Goal: Task Accomplishment & Management: Manage account settings

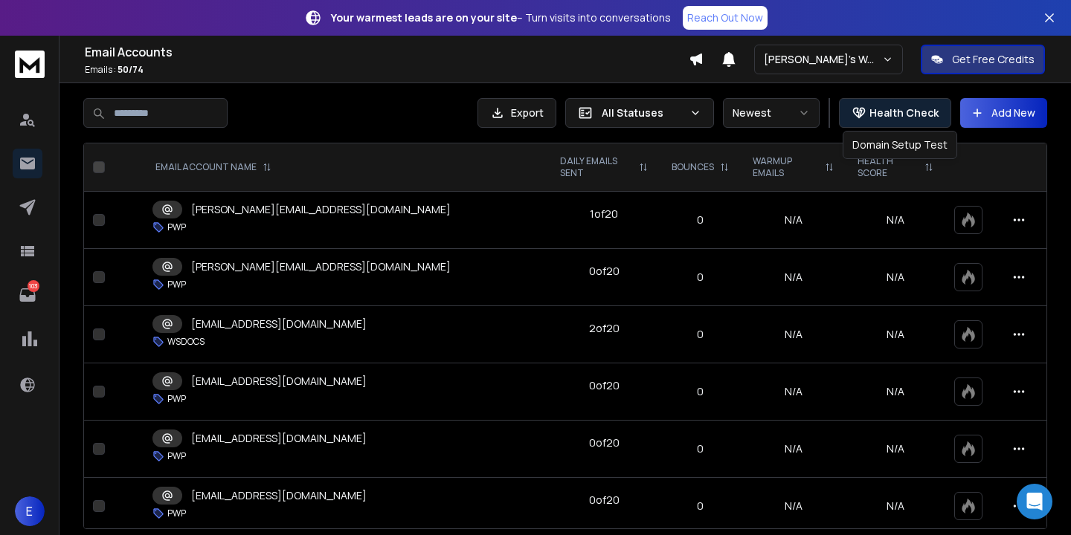
click at [857, 112] on icon at bounding box center [859, 113] width 13 height 11
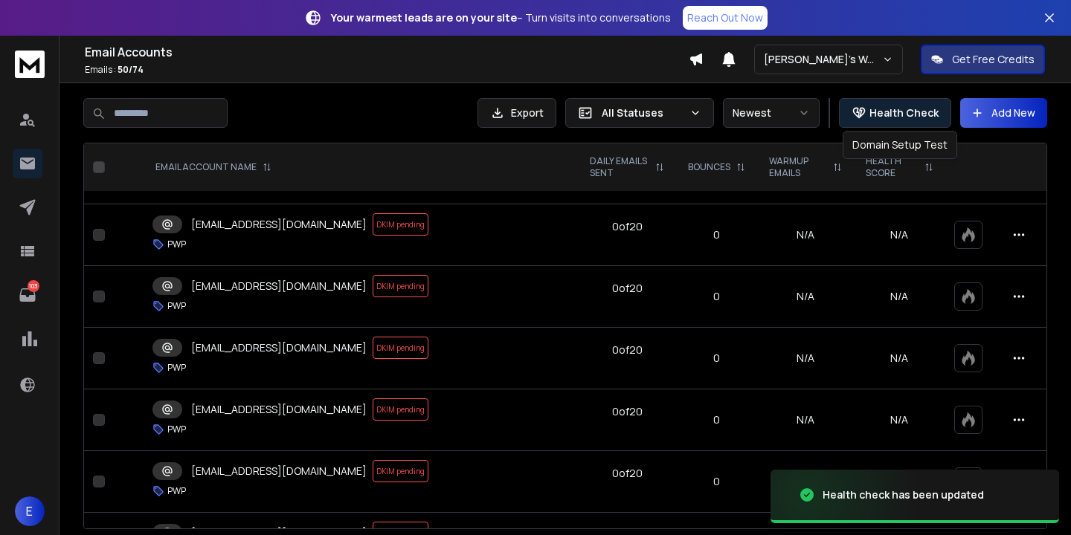
scroll to position [511, 0]
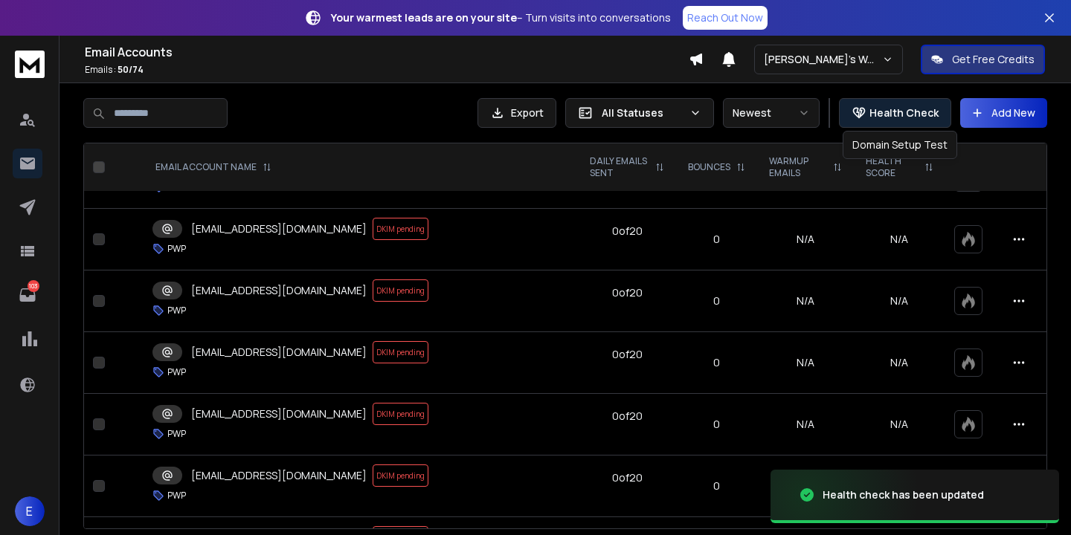
click at [428, 363] on div "[EMAIL_ADDRESS][DOMAIN_NAME] DKIM pending" at bounding box center [360, 352] width 416 height 22
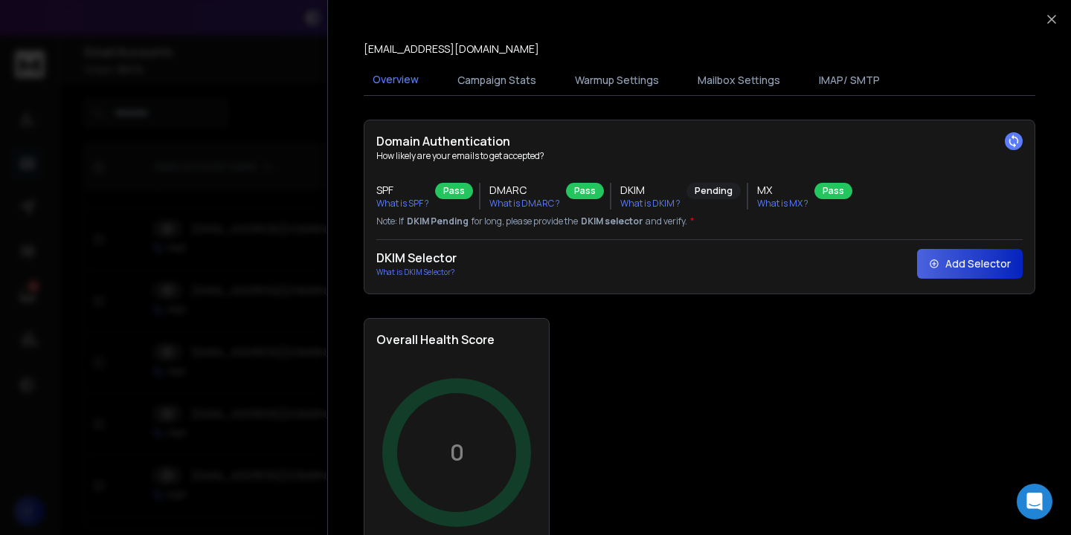
click at [989, 271] on button "Add Selector" at bounding box center [970, 264] width 106 height 30
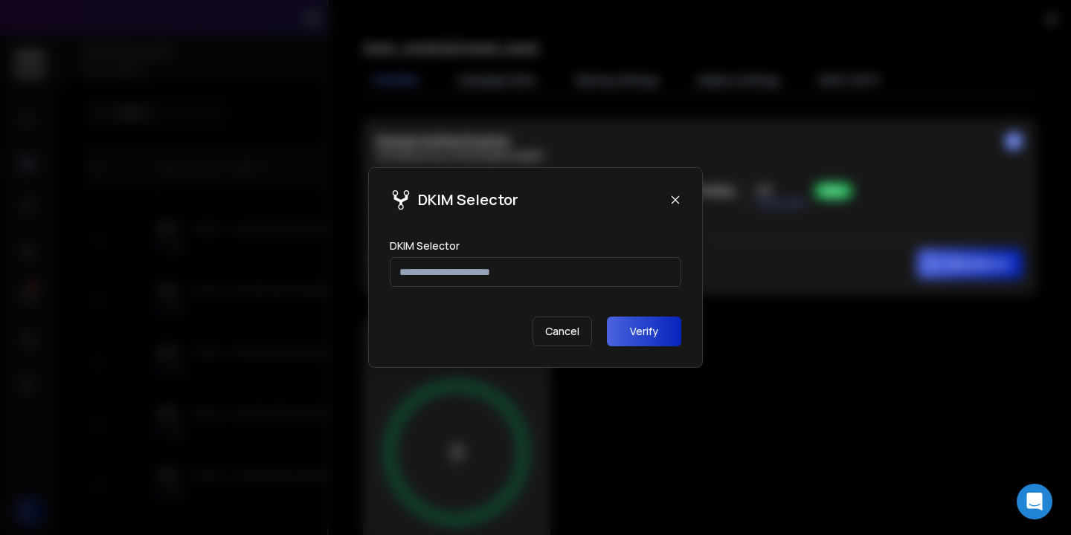
click at [616, 277] on input "text" at bounding box center [535, 272] width 291 height 30
click at [584, 238] on div "DKIM Selector" at bounding box center [535, 215] width 291 height 52
click at [622, 325] on button "Verify" at bounding box center [644, 332] width 74 height 30
type input "*******"
click at [622, 311] on form "DKIM Selector ******* Cancel Verify" at bounding box center [535, 294] width 291 height 106
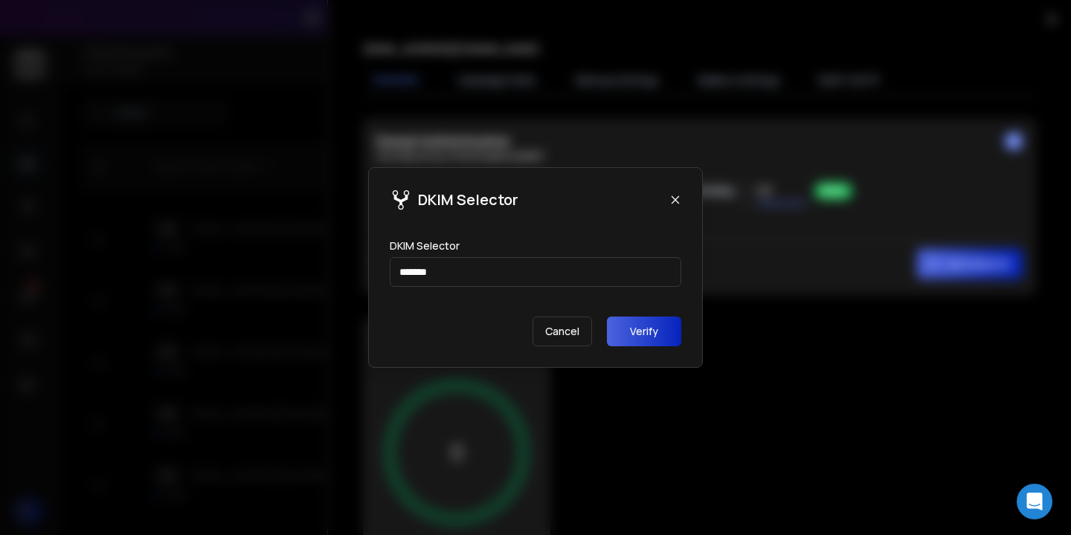
click at [635, 334] on button "Verify" at bounding box center [644, 332] width 74 height 30
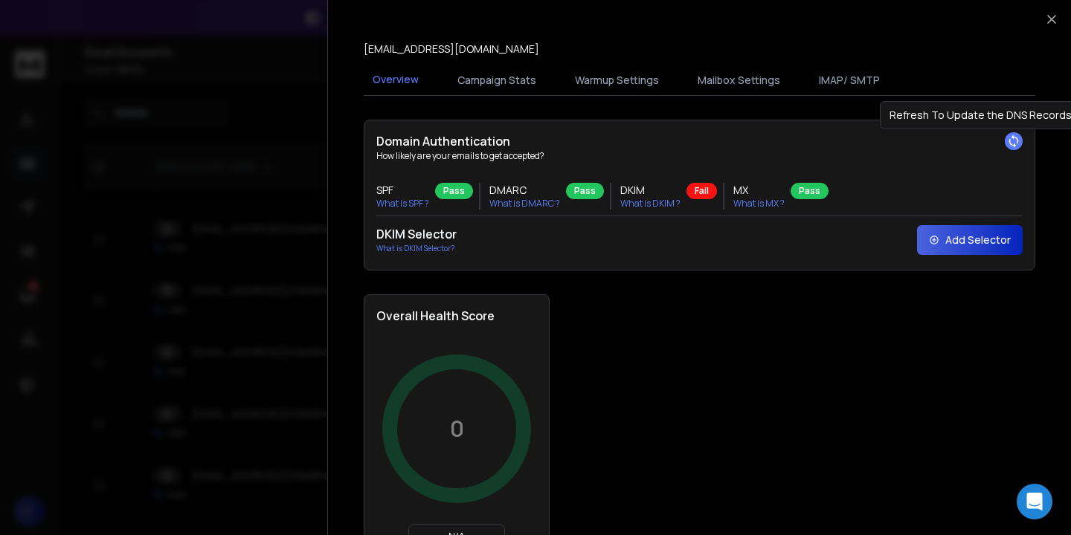
click at [1010, 144] on icon at bounding box center [1014, 141] width 10 height 13
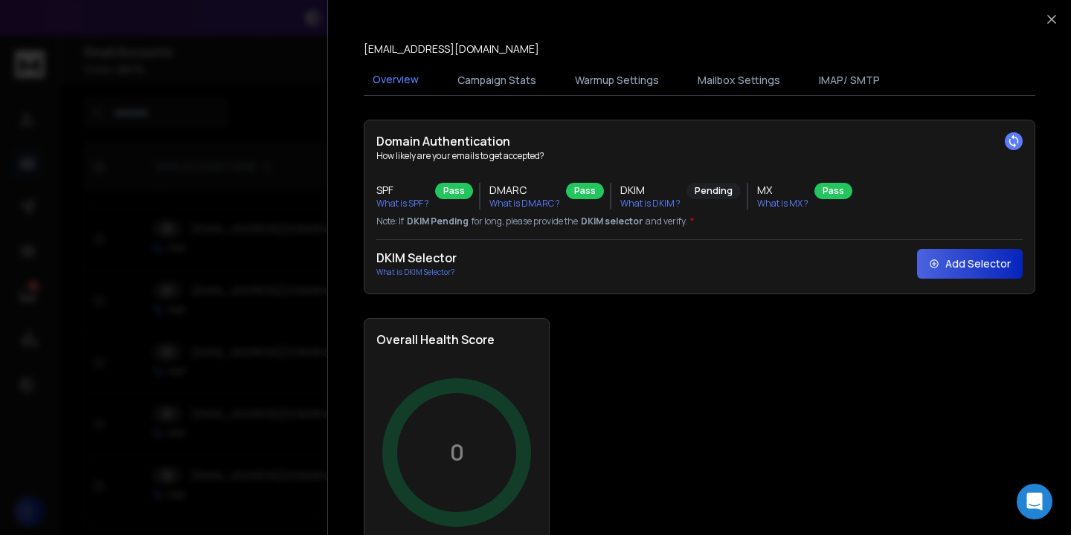
click at [942, 265] on button "Add Selector" at bounding box center [970, 264] width 106 height 30
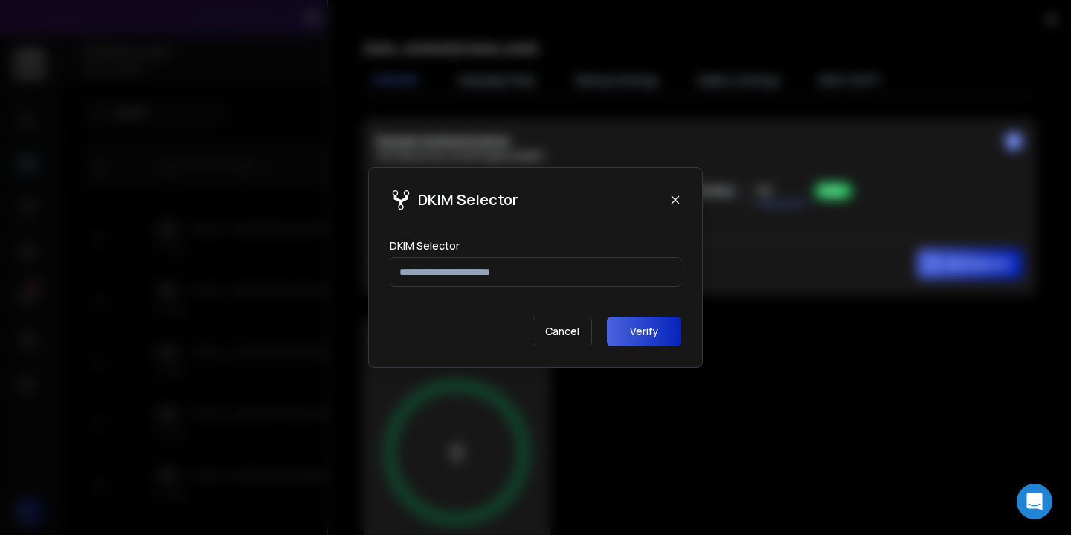
click at [592, 264] on input "text" at bounding box center [535, 272] width 291 height 30
type input "*******"
click at [642, 333] on button "Verify" at bounding box center [644, 332] width 74 height 30
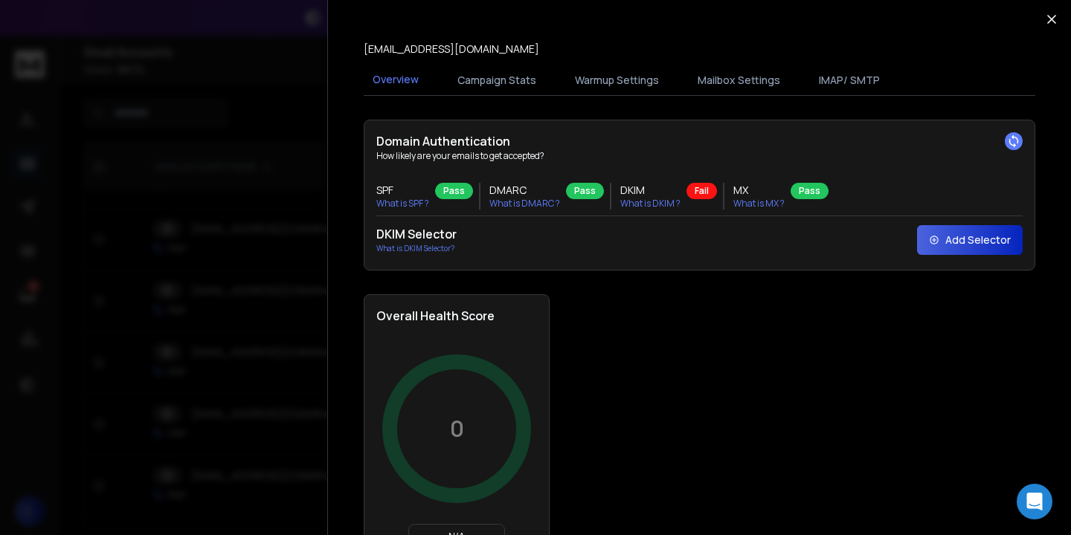
click at [1051, 23] on icon "button" at bounding box center [1051, 19] width 15 height 15
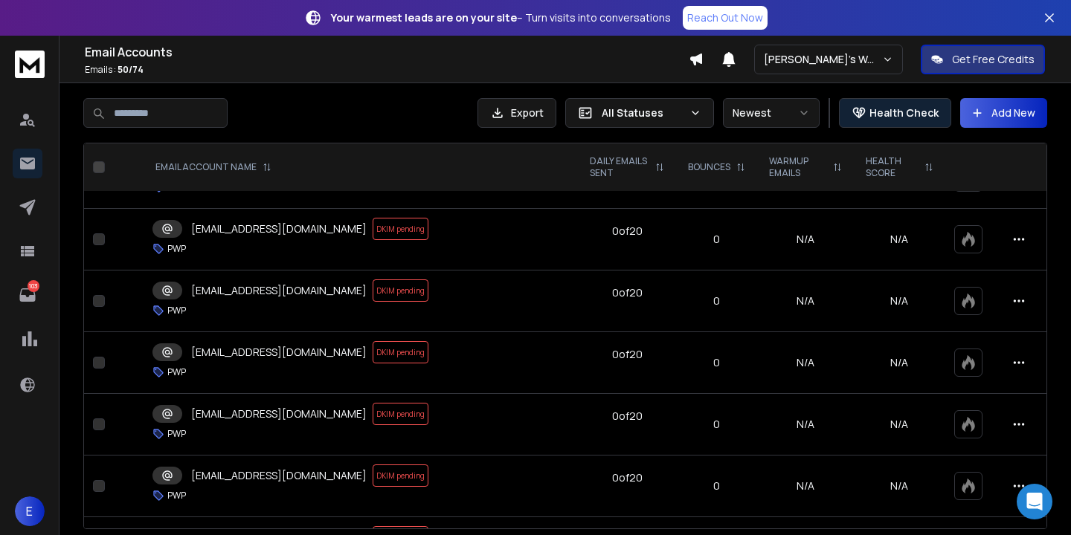
click at [439, 312] on div "PWP" at bounding box center [360, 311] width 416 height 12
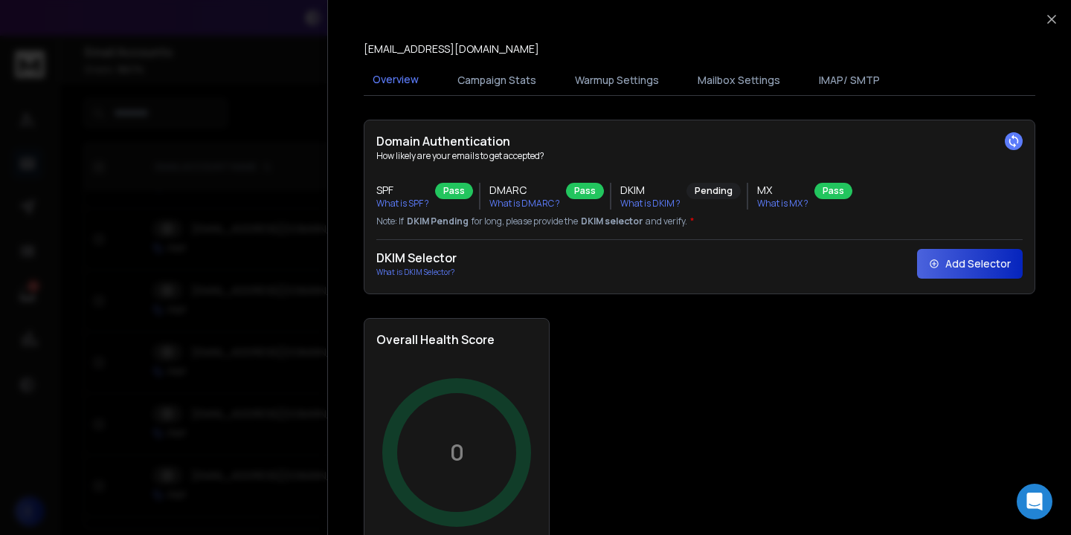
click at [952, 265] on button "Add Selector" at bounding box center [970, 264] width 106 height 30
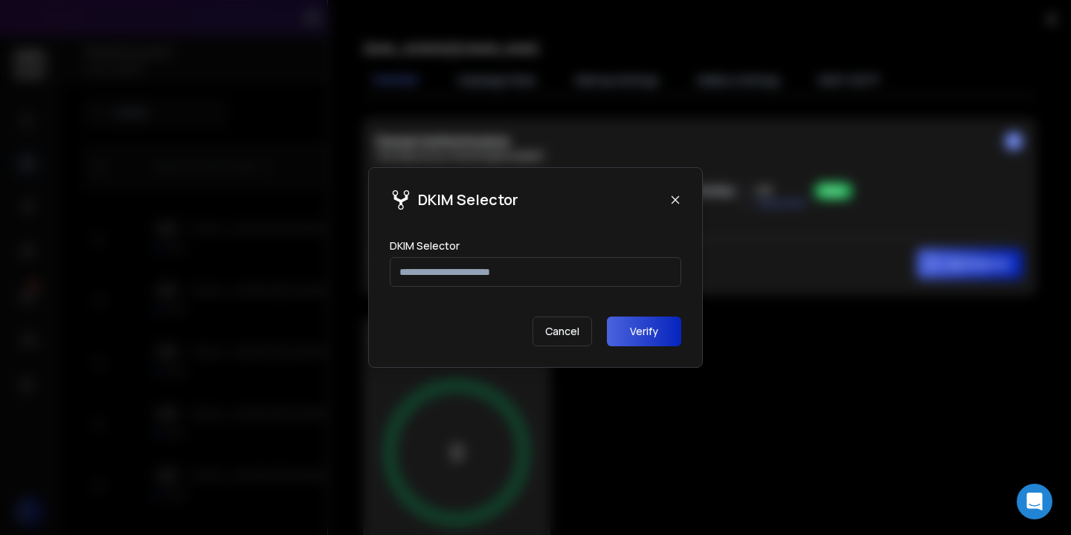
click at [549, 277] on input "text" at bounding box center [535, 272] width 291 height 30
type input "*******"
click at [648, 329] on button "Verify" at bounding box center [644, 332] width 74 height 30
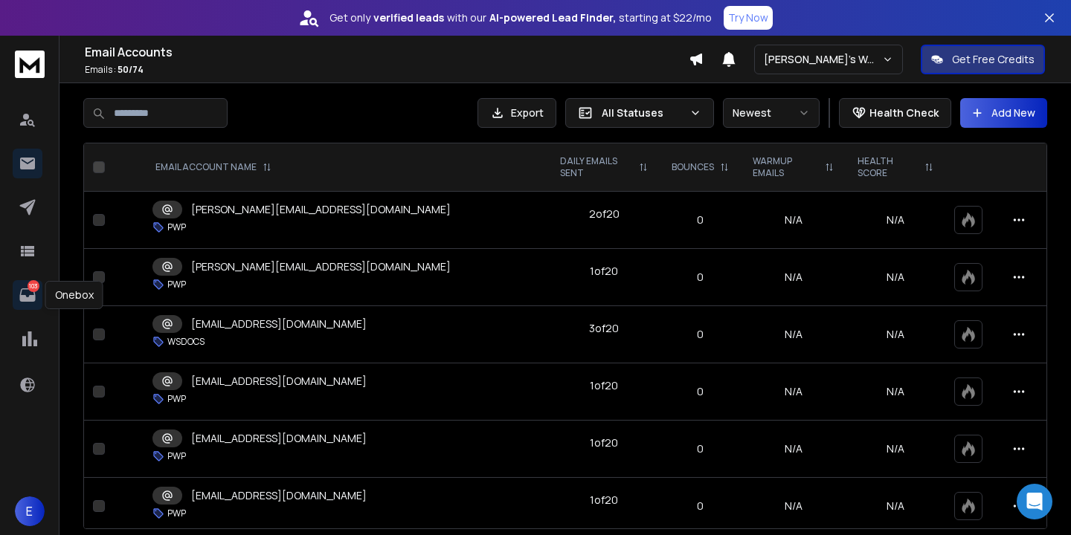
click at [29, 297] on icon at bounding box center [27, 294] width 16 height 13
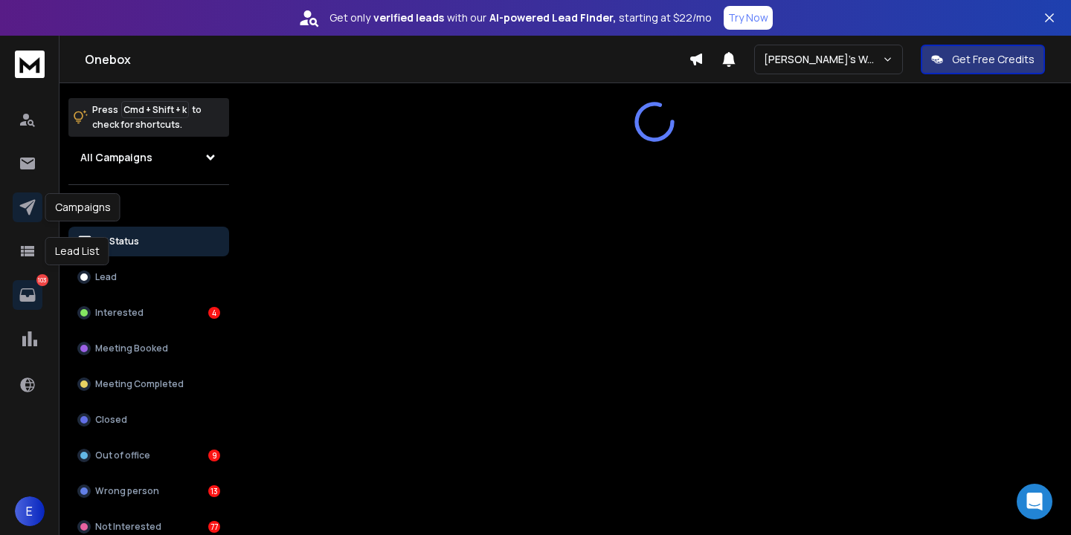
click at [33, 205] on icon at bounding box center [28, 207] width 18 height 18
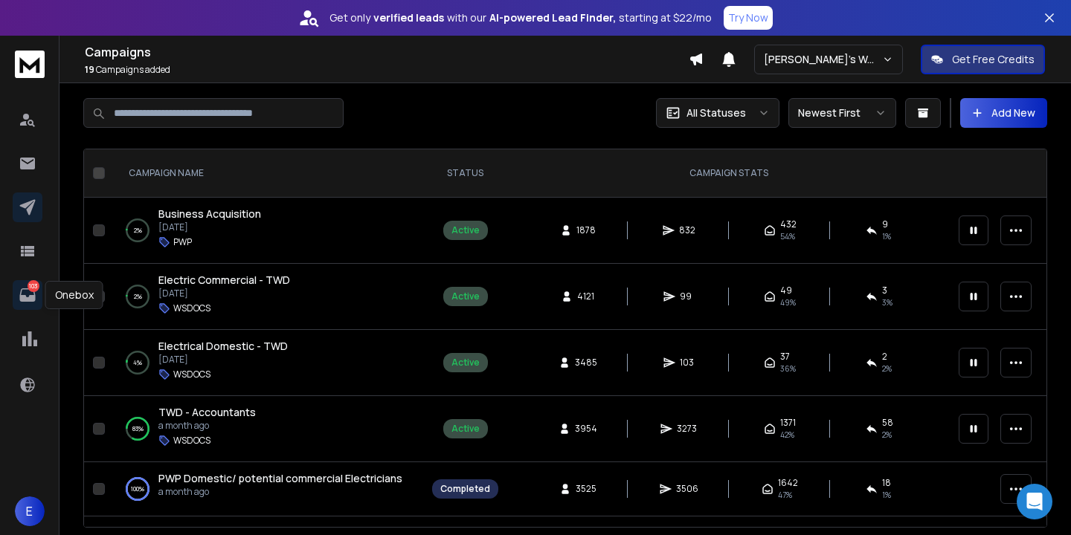
click at [23, 295] on icon at bounding box center [27, 294] width 16 height 13
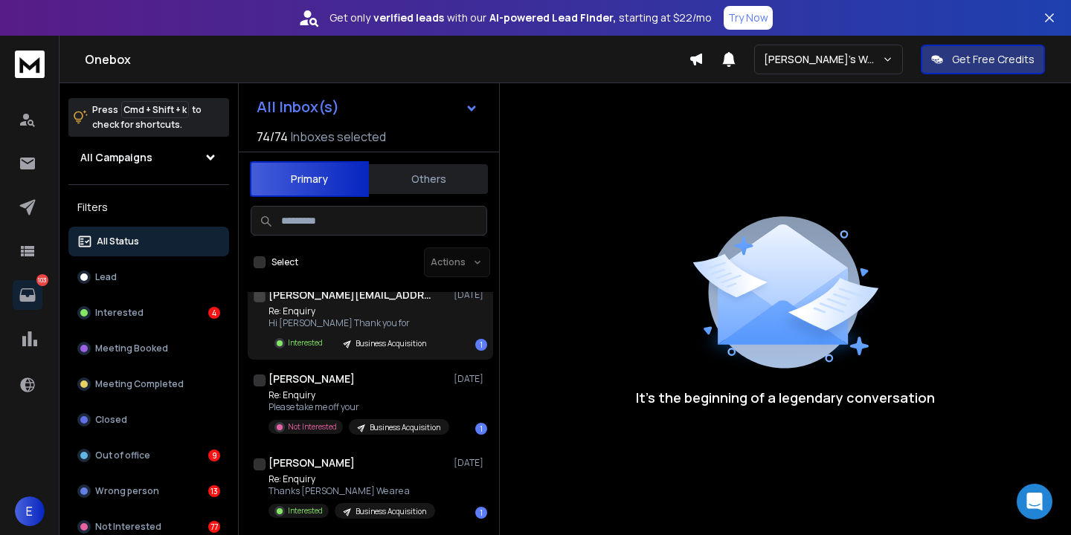
scroll to position [106, 0]
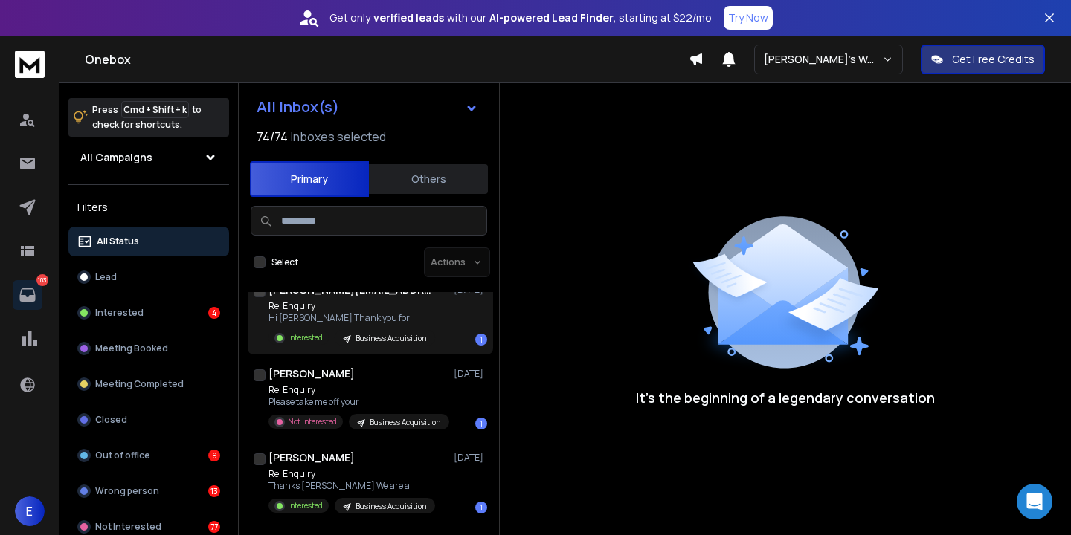
click at [413, 311] on p "Re: Enquiry" at bounding box center [351, 306] width 167 height 12
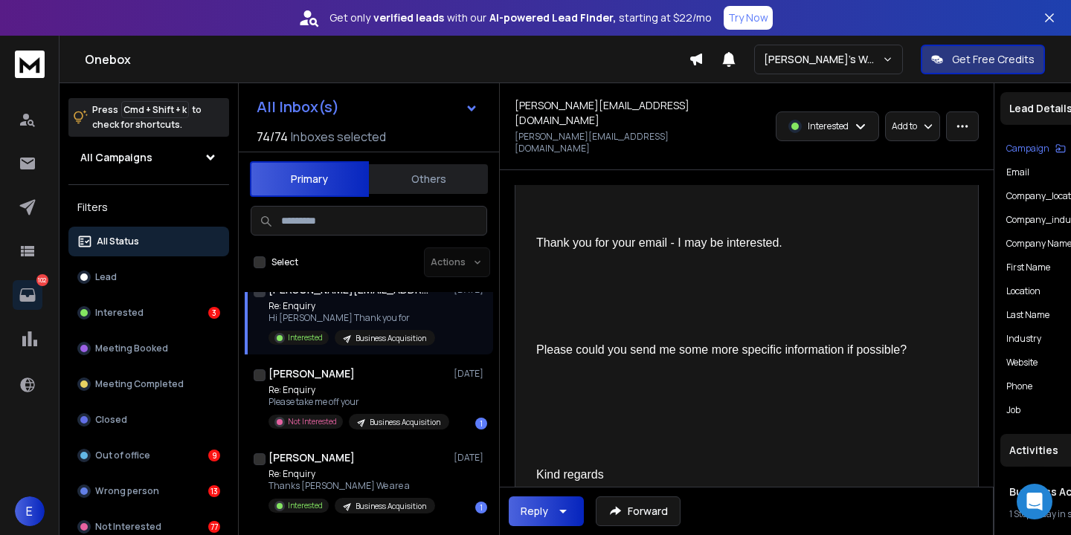
scroll to position [265, 0]
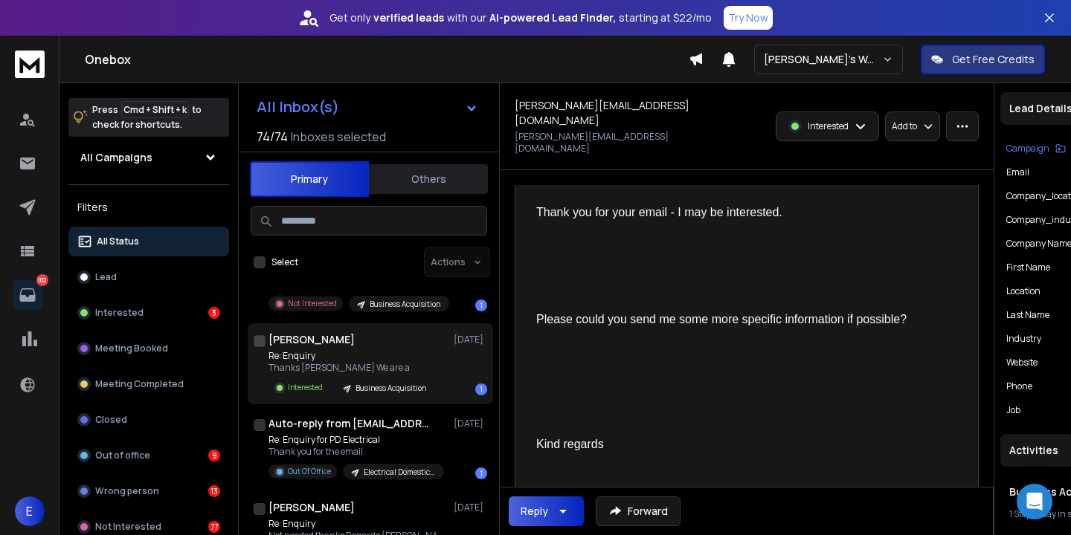
click at [383, 381] on div "Business Acquisition" at bounding box center [385, 388] width 100 height 16
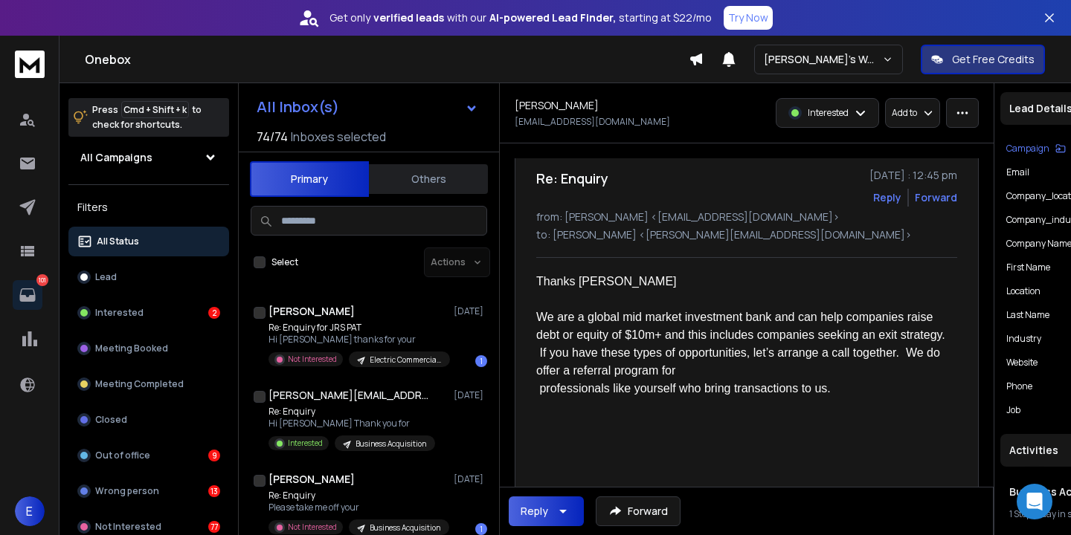
scroll to position [0, 0]
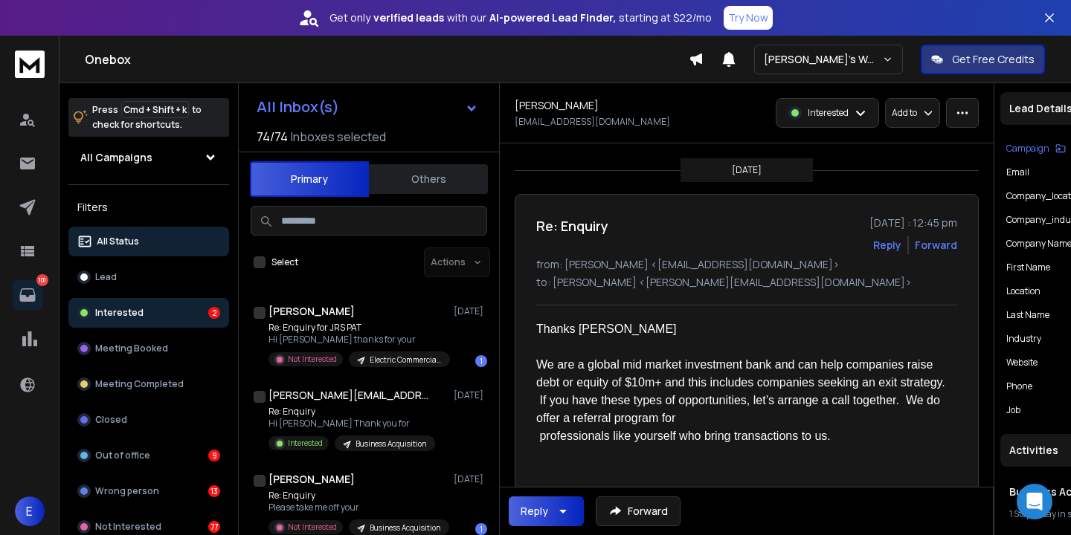
click at [138, 309] on p "Interested" at bounding box center [119, 313] width 48 height 12
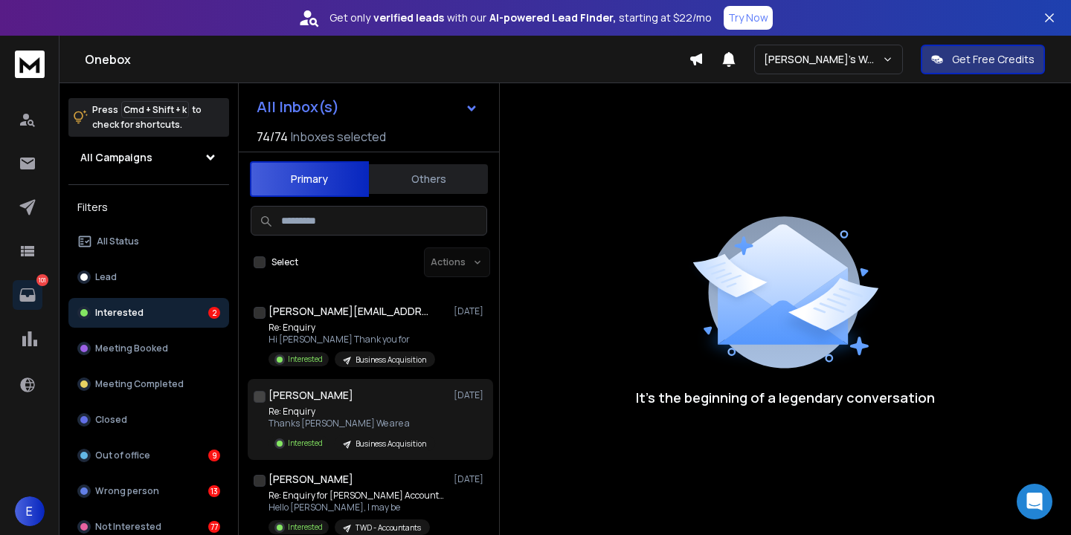
click at [388, 409] on p "Re: Enquiry" at bounding box center [351, 412] width 167 height 12
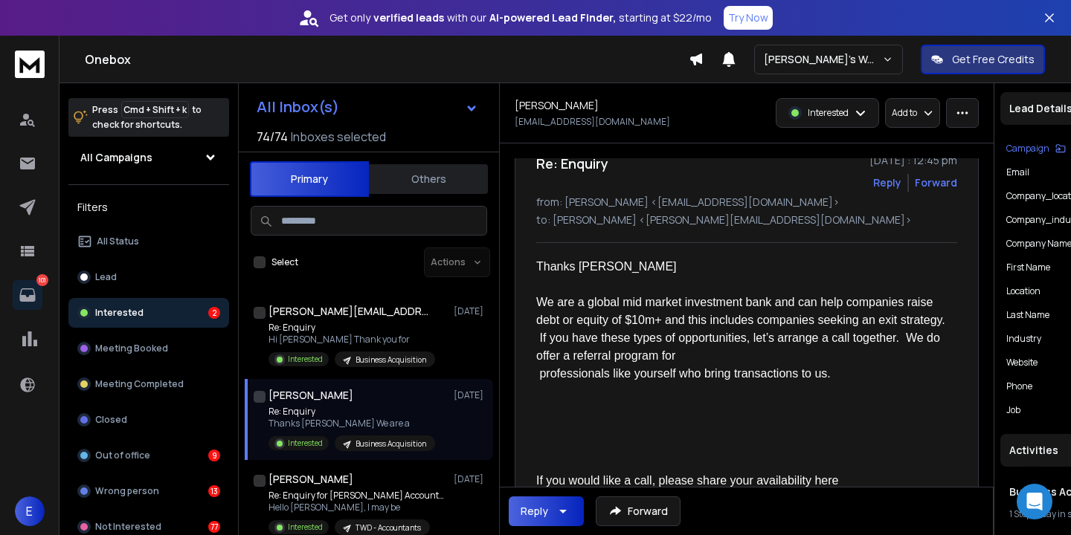
scroll to position [29, 0]
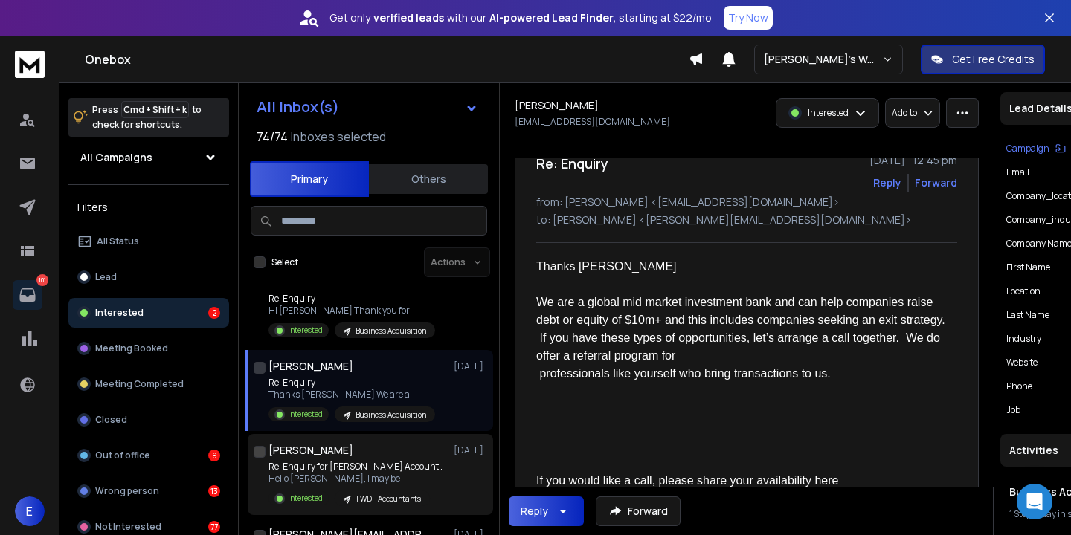
click at [390, 460] on div "Ron Isaac 28 Aug Re: Enquiry for Isaac Accountancy Hello Daniella, I may be Int…" at bounding box center [377, 474] width 219 height 63
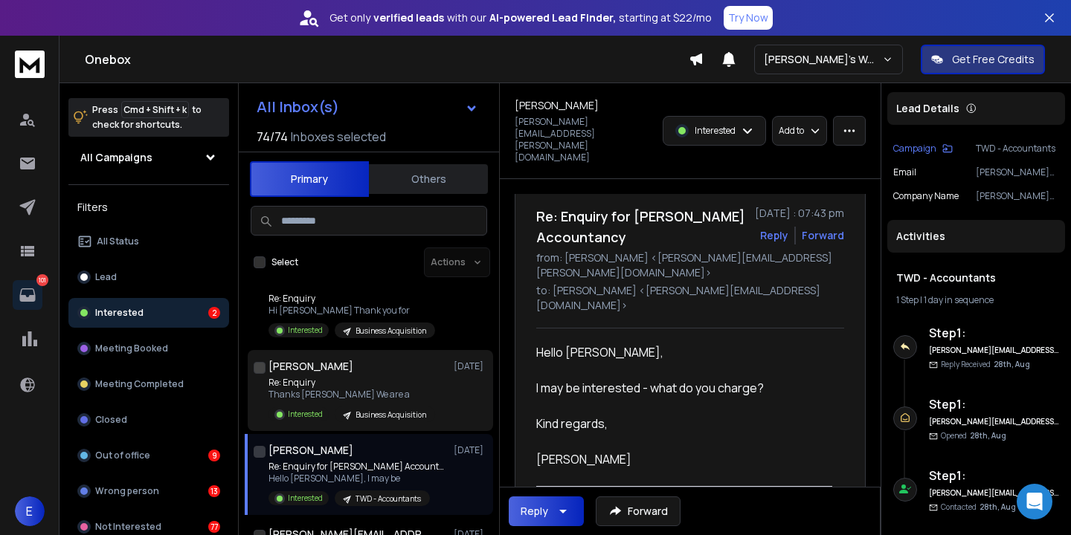
scroll to position [0, 0]
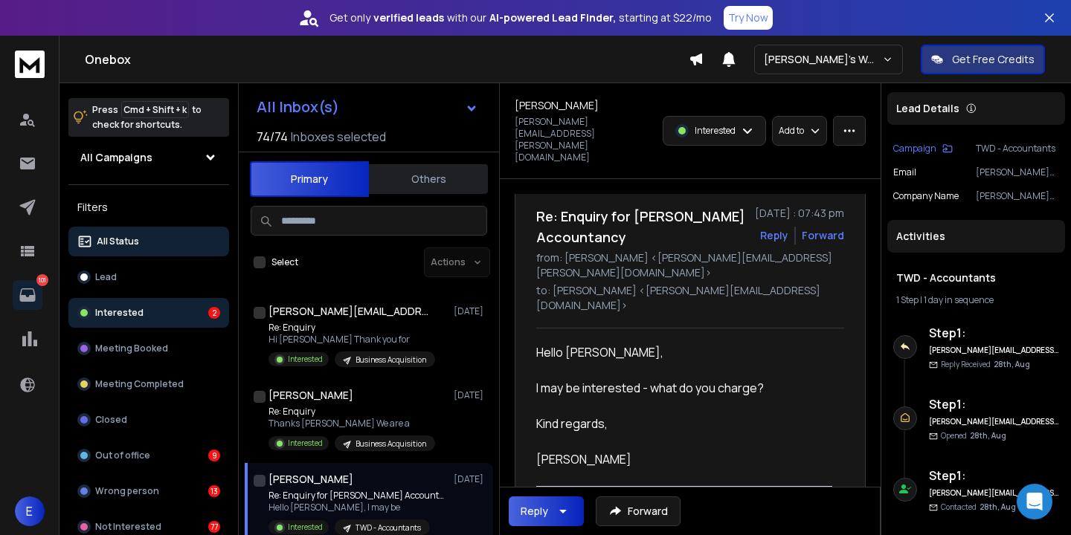
click at [167, 230] on button "All Status" at bounding box center [148, 242] width 161 height 30
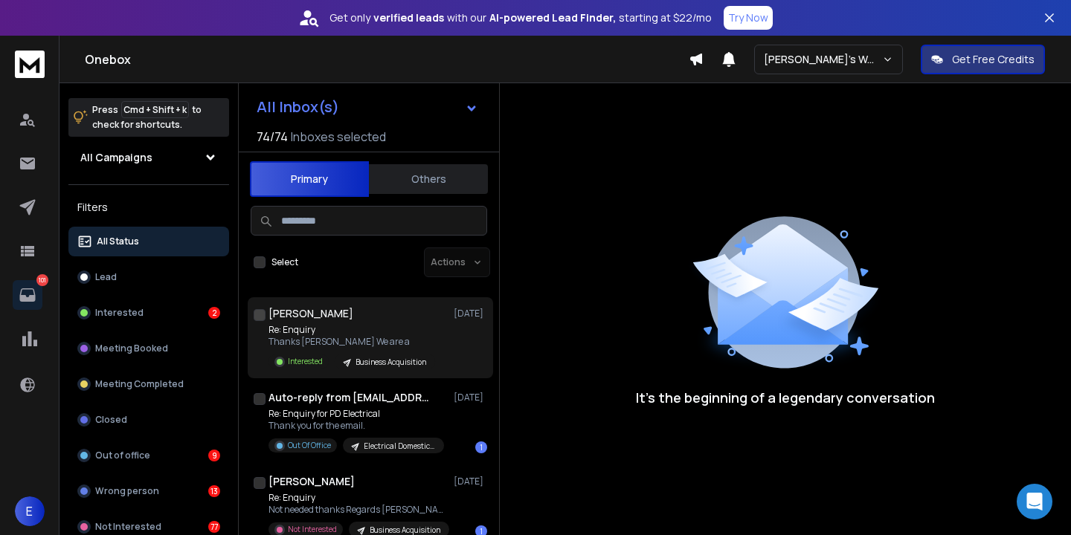
scroll to position [251, 0]
click at [404, 332] on p "Re: Enquiry" at bounding box center [351, 329] width 167 height 12
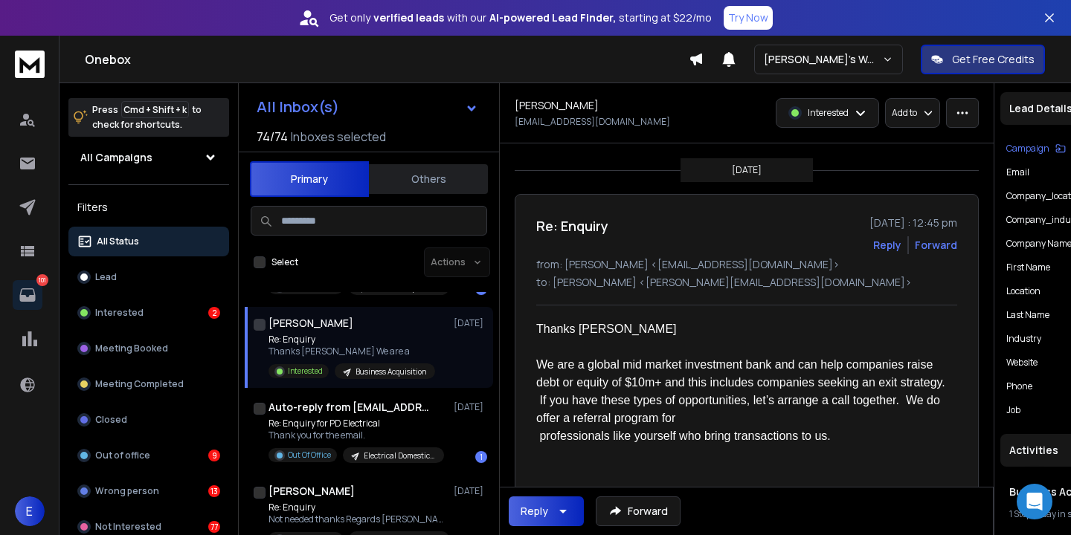
scroll to position [254, 0]
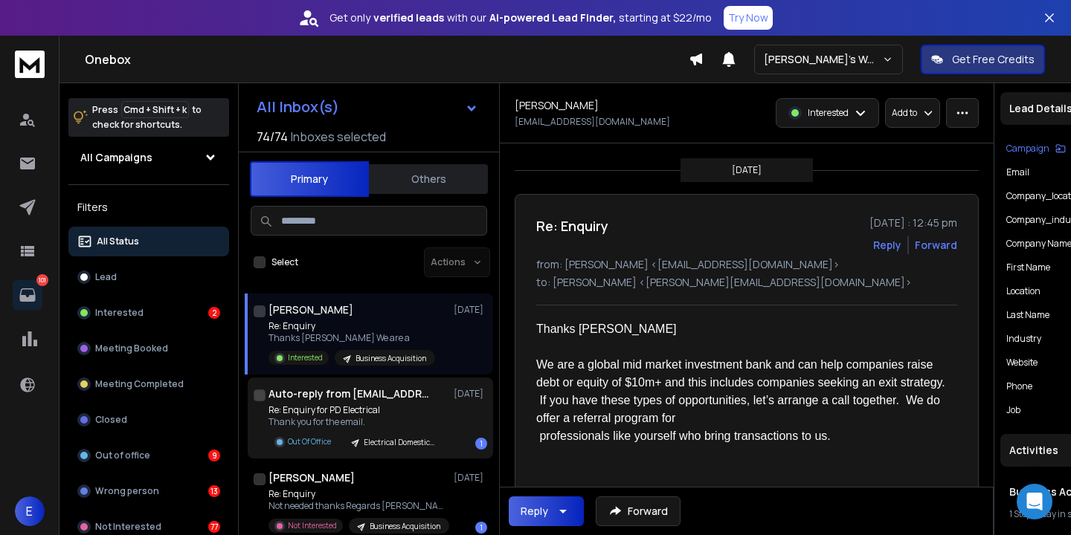
click at [436, 393] on div "Auto-reply from p.delectrical@btinternet.com 08 Sep" at bounding box center [377, 394] width 219 height 15
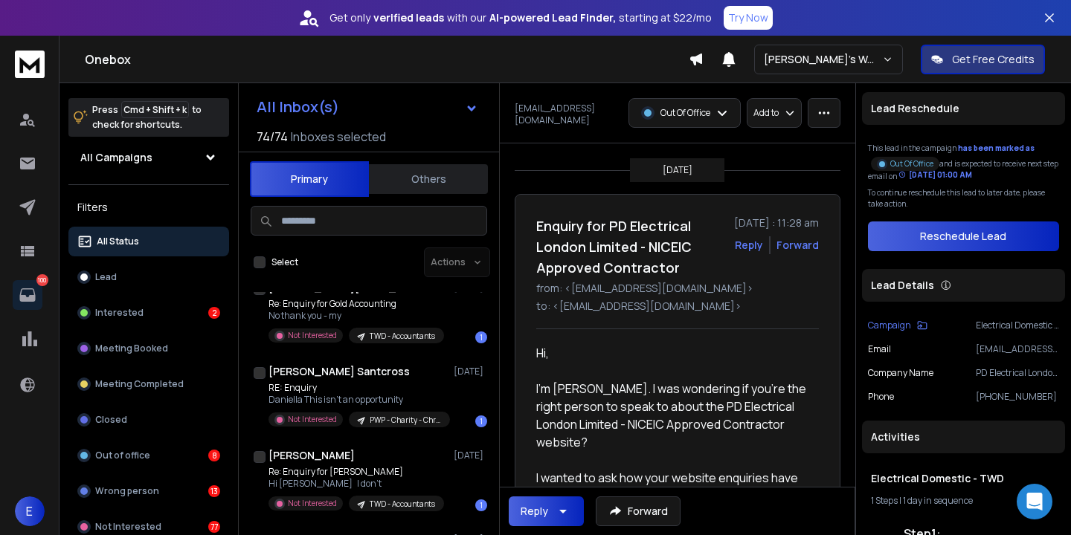
scroll to position [867, 0]
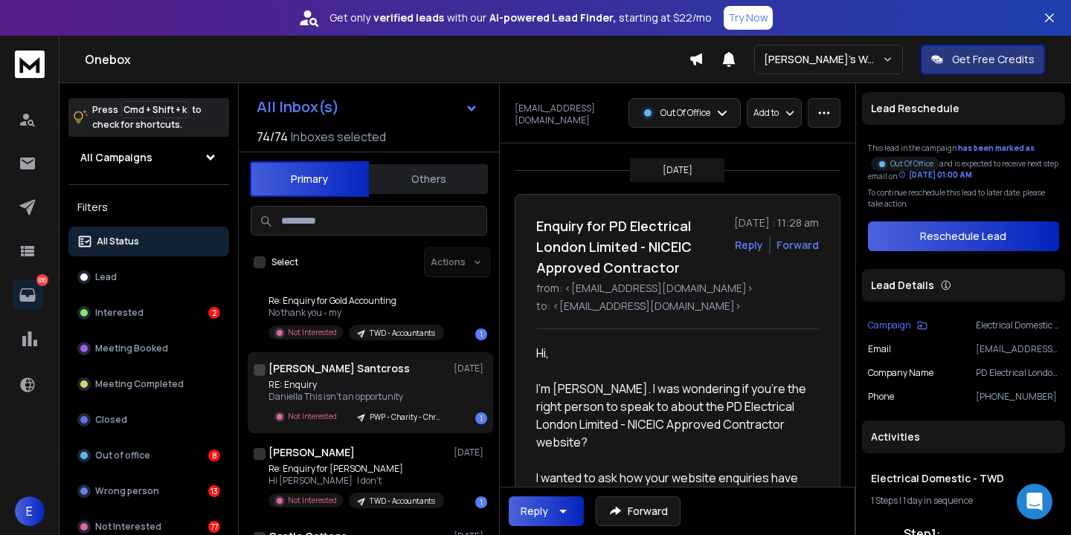
click at [409, 381] on p "RE: Enquiry" at bounding box center [357, 385] width 178 height 12
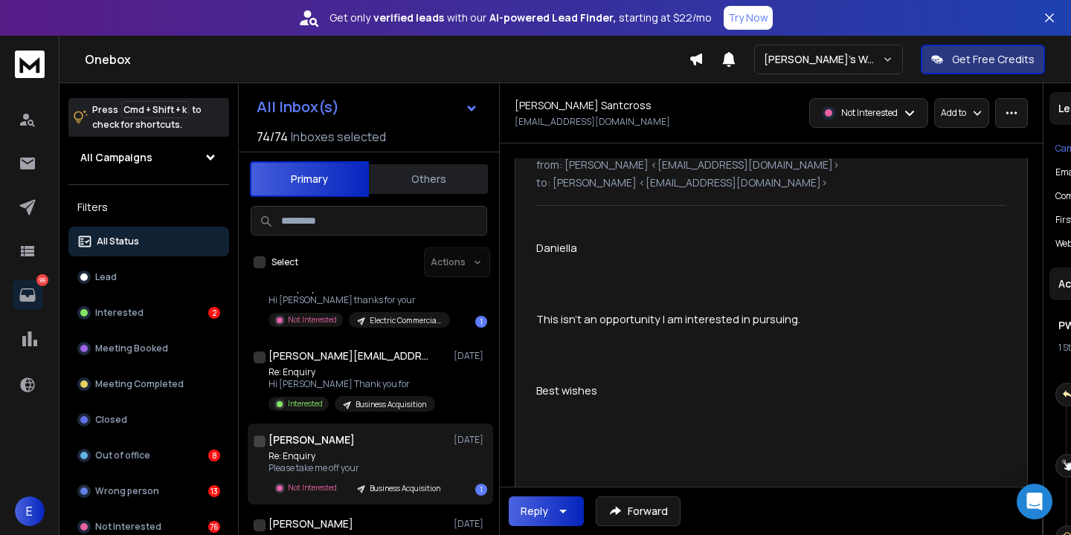
scroll to position [0, 0]
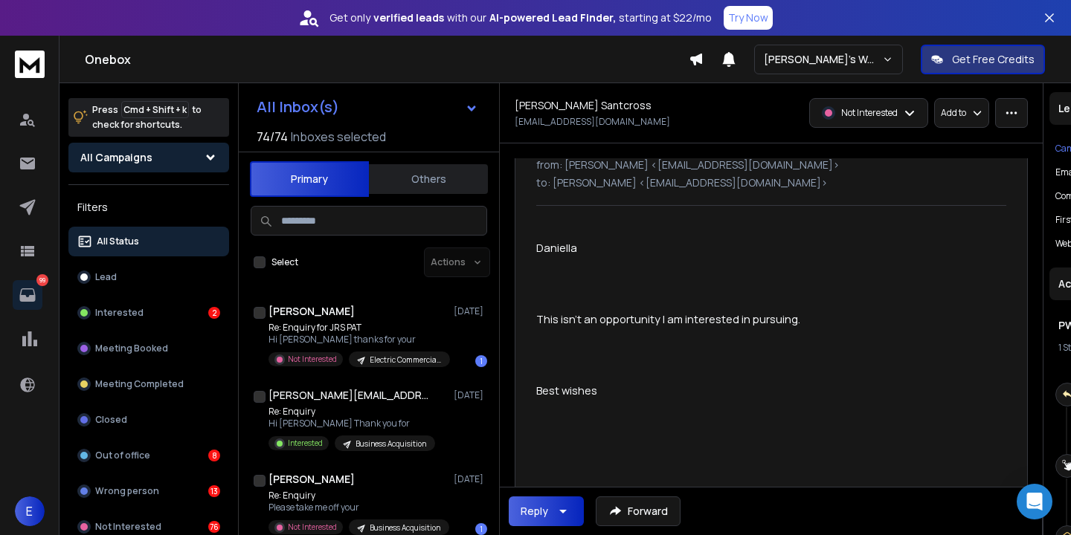
click at [169, 149] on button "All Campaigns" at bounding box center [148, 158] width 161 height 30
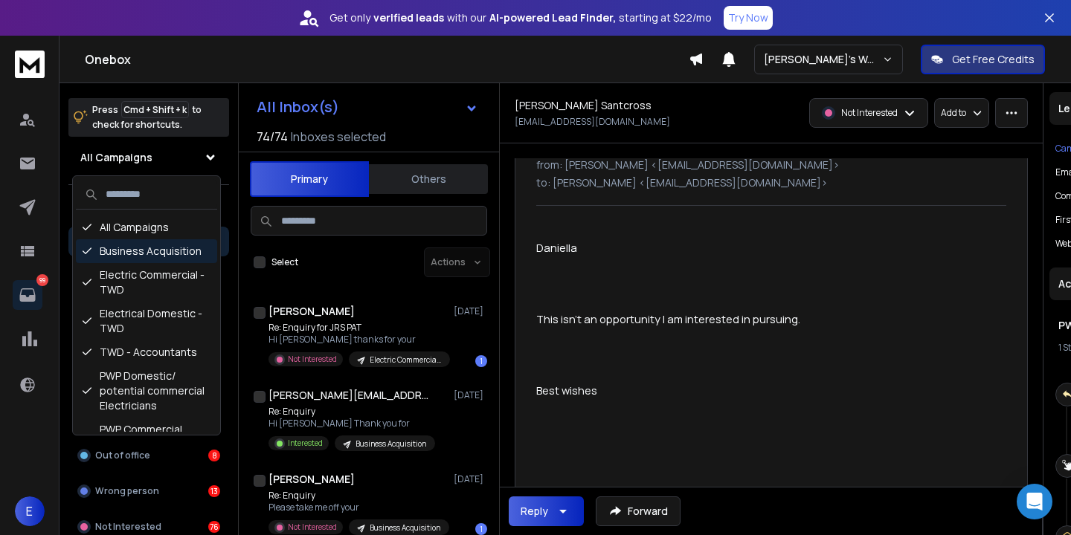
click at [149, 254] on div "Business Acquisition" at bounding box center [146, 251] width 141 height 24
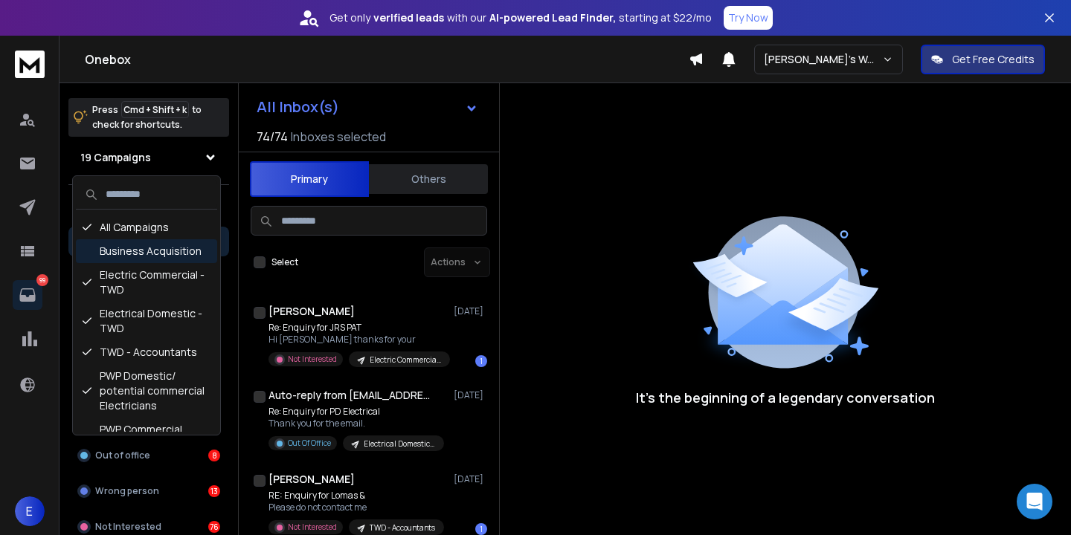
click at [149, 254] on div "Business Acquisition" at bounding box center [146, 251] width 141 height 24
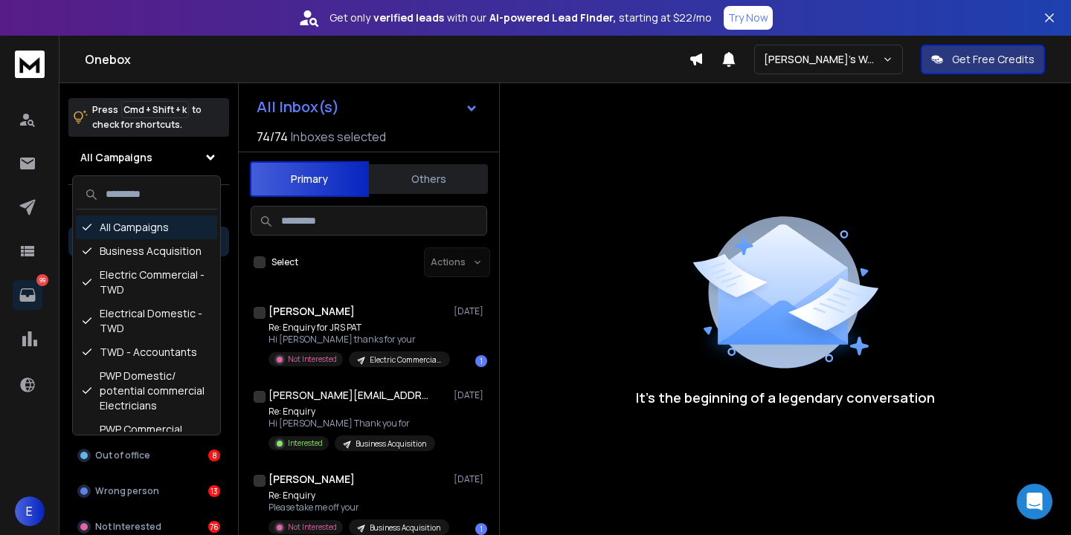
click at [155, 229] on div "All Campaigns" at bounding box center [146, 228] width 141 height 24
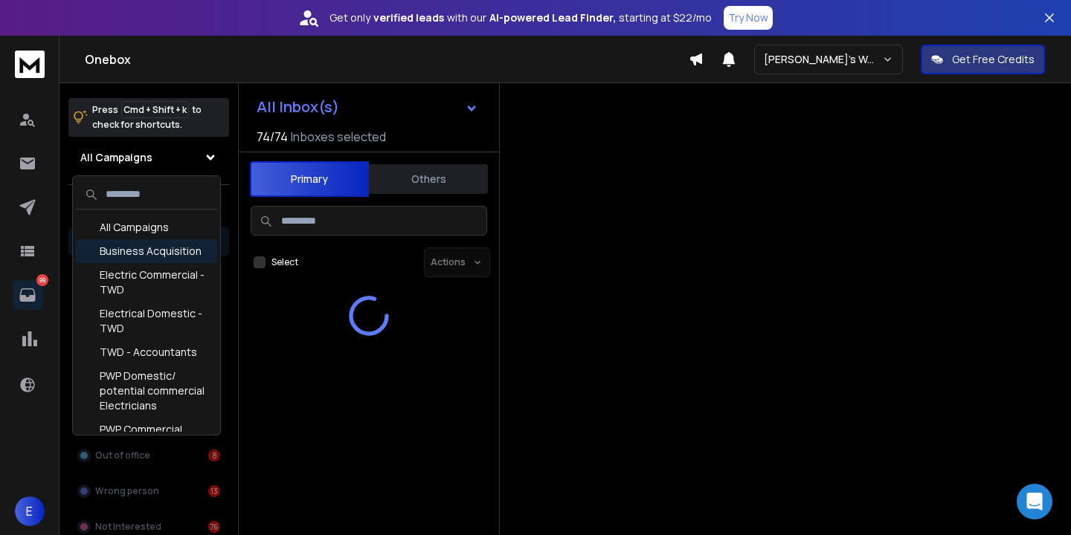
click at [150, 248] on div "Business Acquisition" at bounding box center [146, 251] width 141 height 24
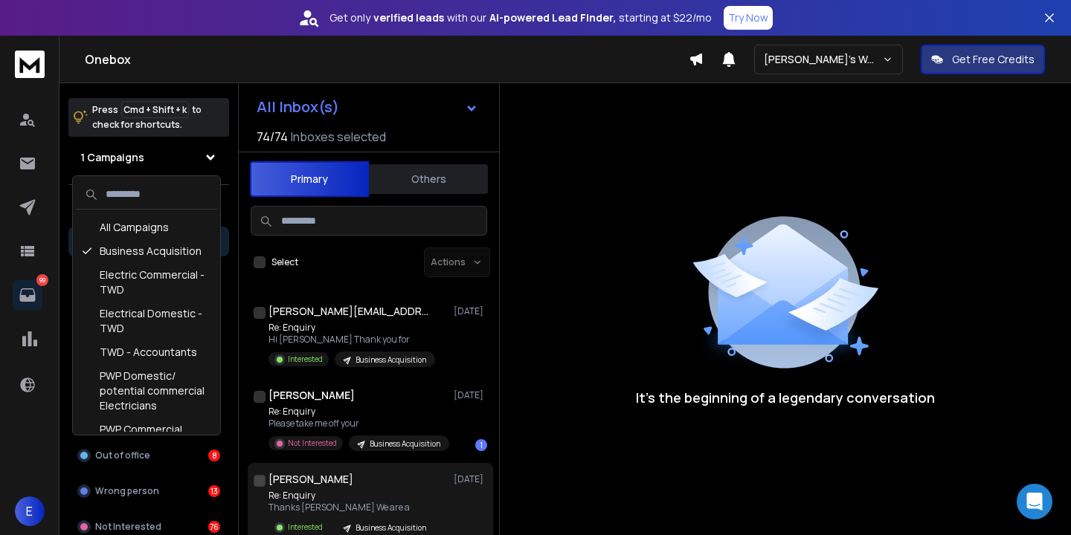
click at [426, 503] on p "Thanks Daniella We are a" at bounding box center [351, 508] width 167 height 12
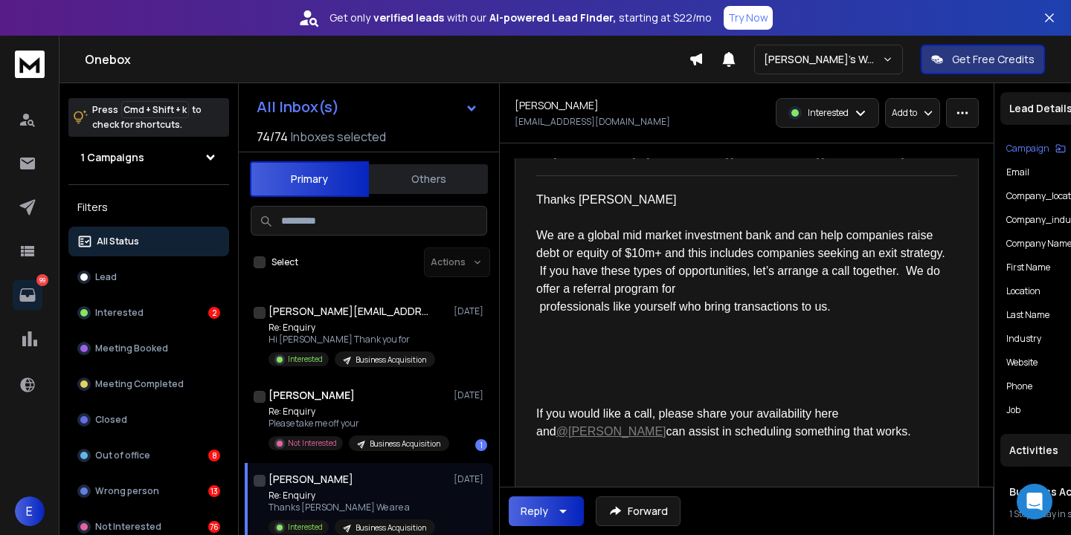
scroll to position [165, 0]
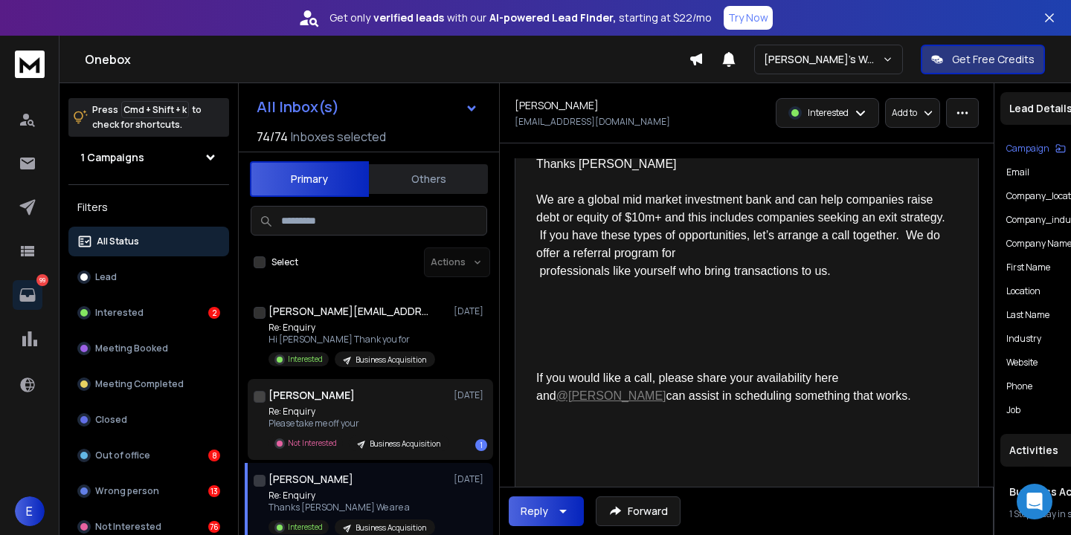
click at [362, 396] on div "Nigel Botterill 08 Sep" at bounding box center [377, 395] width 219 height 15
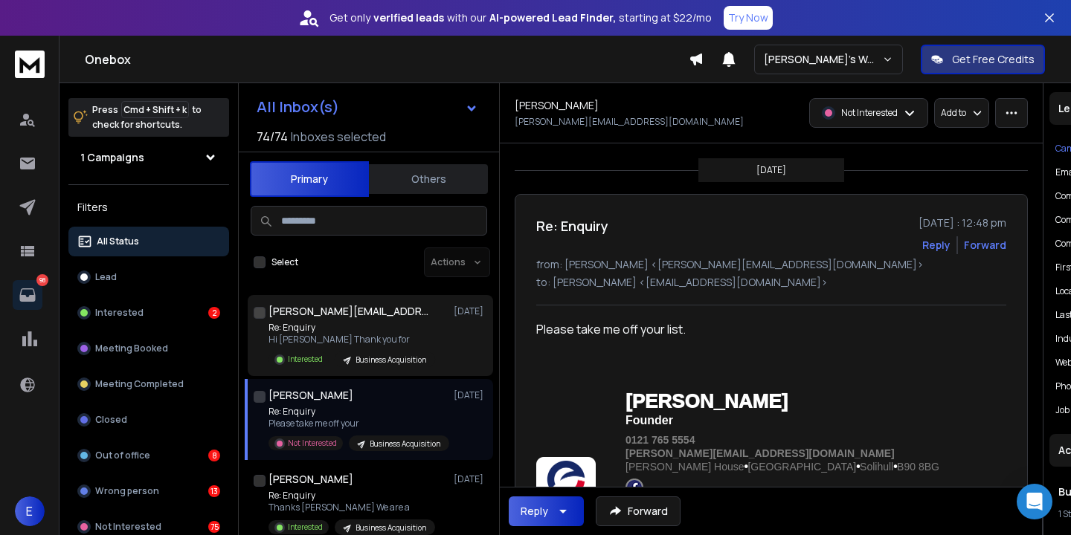
click at [352, 315] on h1 "zelina@ritetrackconsultingservices.co.uk" at bounding box center [350, 311] width 164 height 15
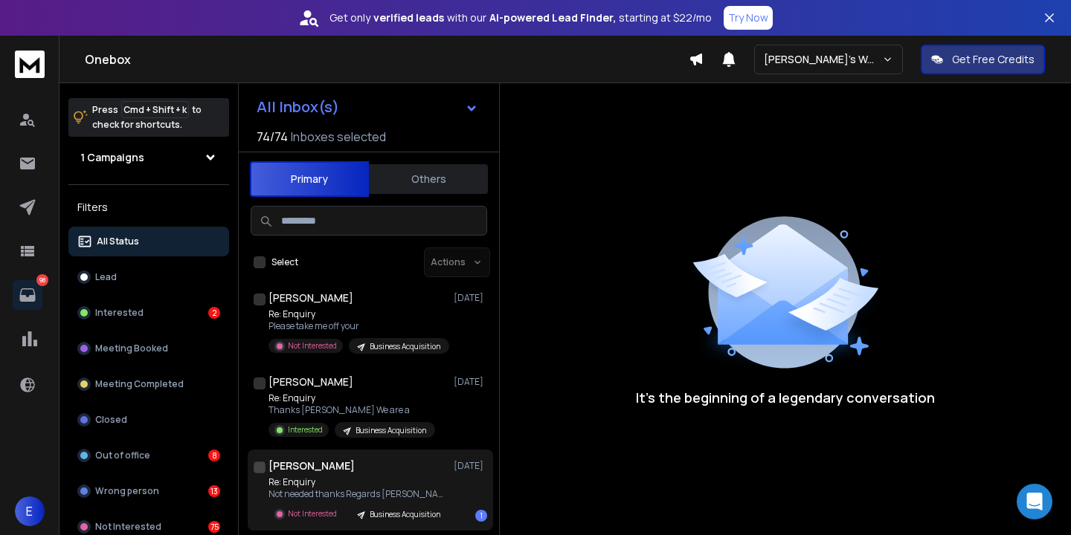
scroll to position [97, 0]
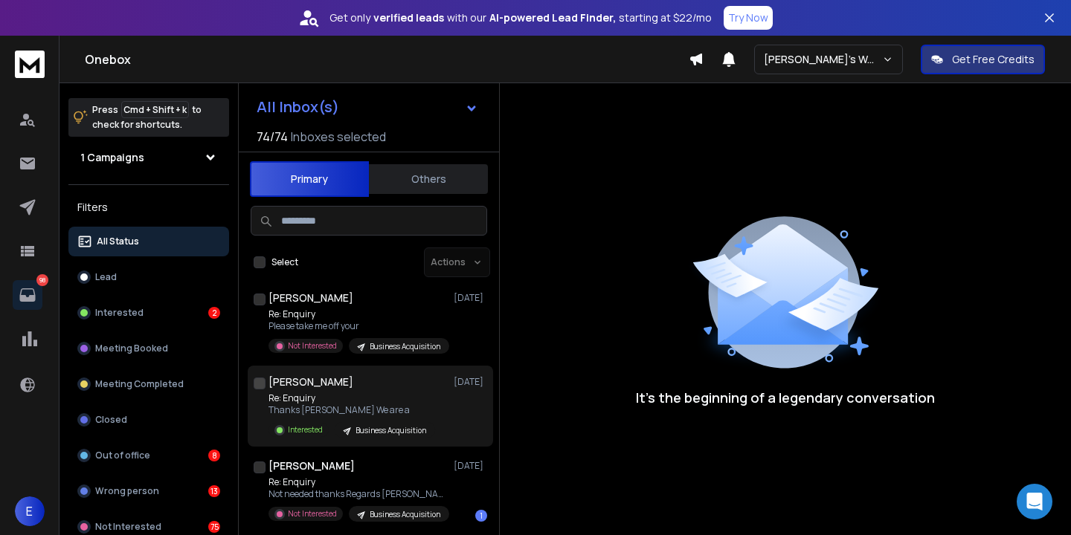
click at [398, 411] on p "Thanks Daniella We are a" at bounding box center [351, 410] width 167 height 12
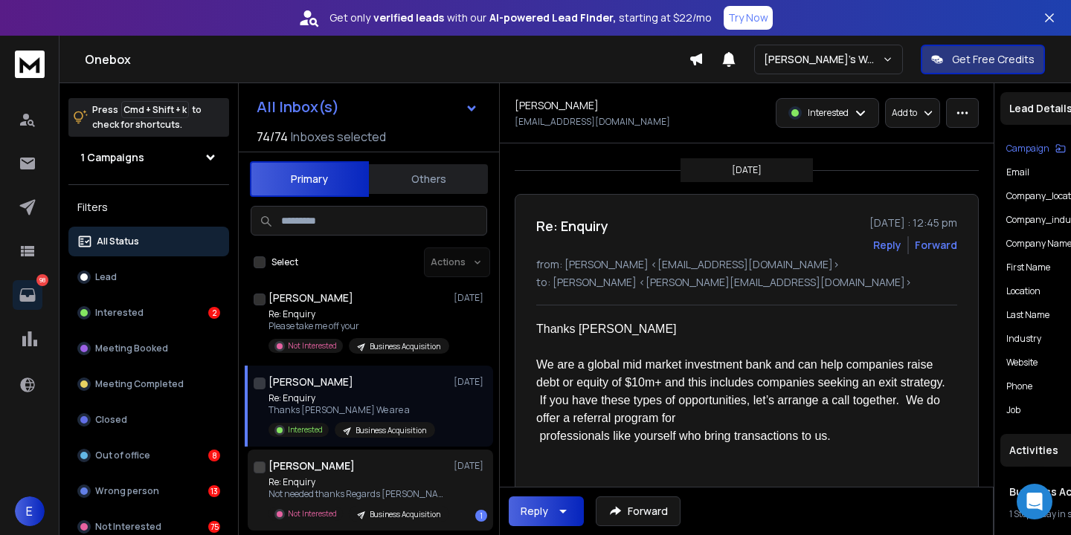
click at [381, 482] on p "Re: Enquiry" at bounding box center [357, 483] width 178 height 12
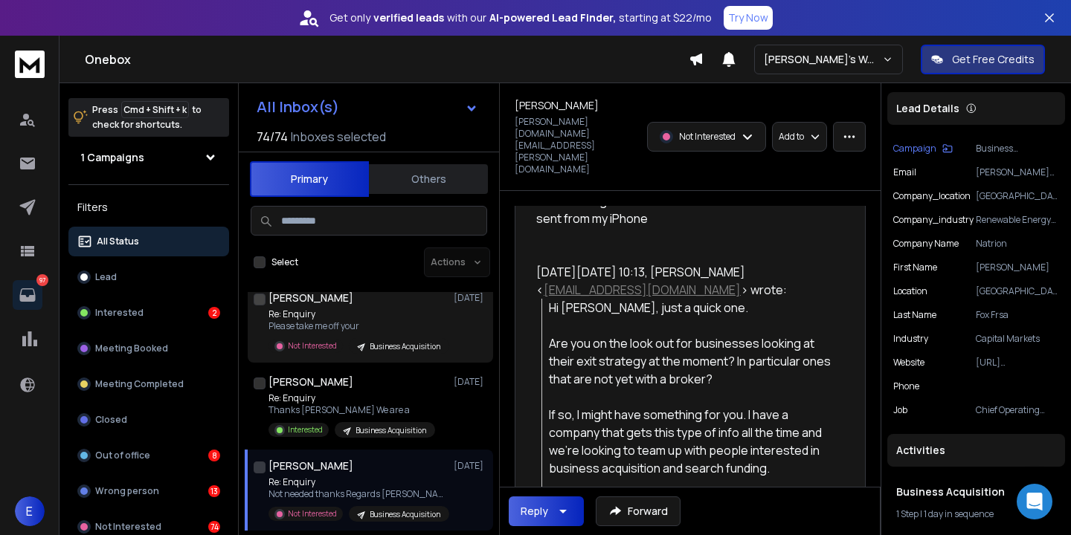
scroll to position [0, 0]
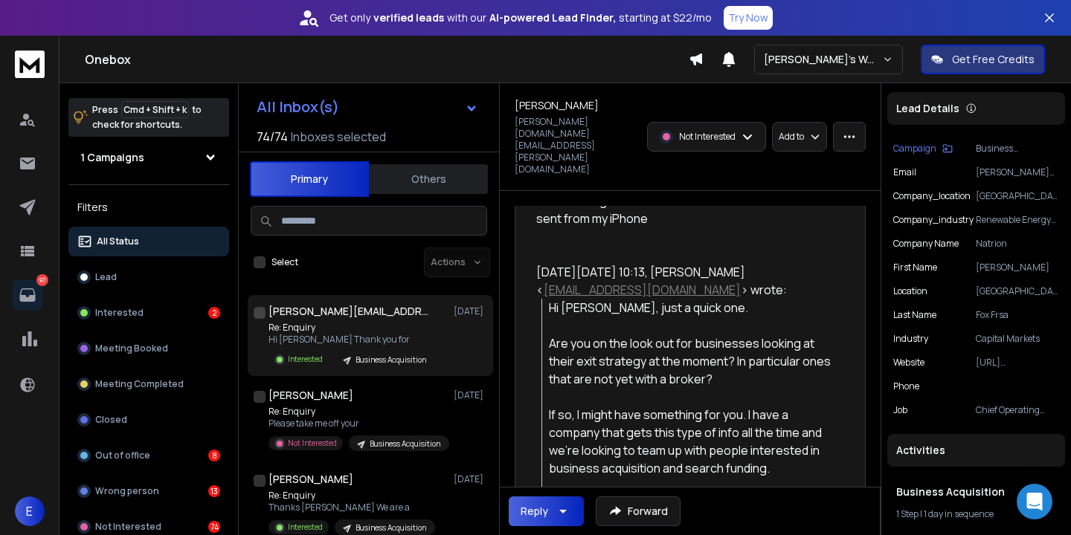
click at [324, 328] on p "Re: Enquiry" at bounding box center [351, 328] width 167 height 12
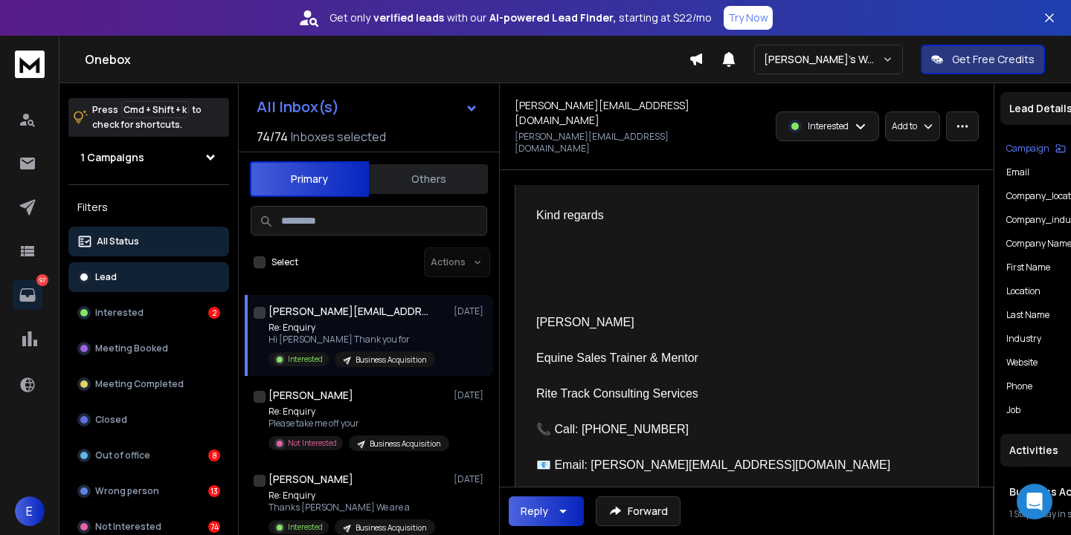
click at [164, 277] on button "Lead" at bounding box center [148, 277] width 161 height 30
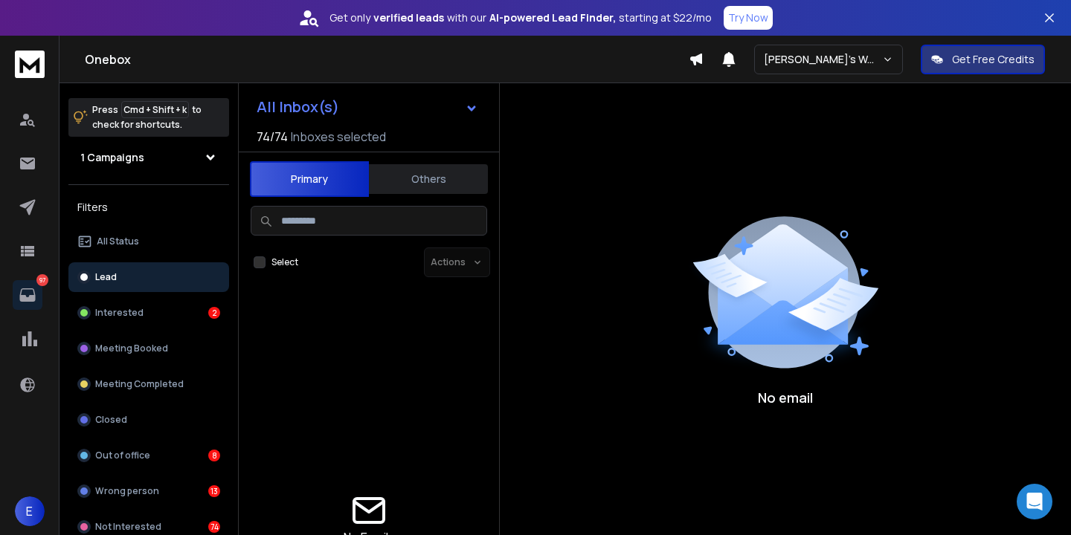
click at [165, 207] on h3 "Filters" at bounding box center [148, 207] width 161 height 21
click at [172, 283] on button "Lead" at bounding box center [148, 277] width 161 height 30
click at [177, 278] on button "Lead" at bounding box center [148, 277] width 161 height 30
click at [166, 231] on button "All Status" at bounding box center [148, 242] width 161 height 30
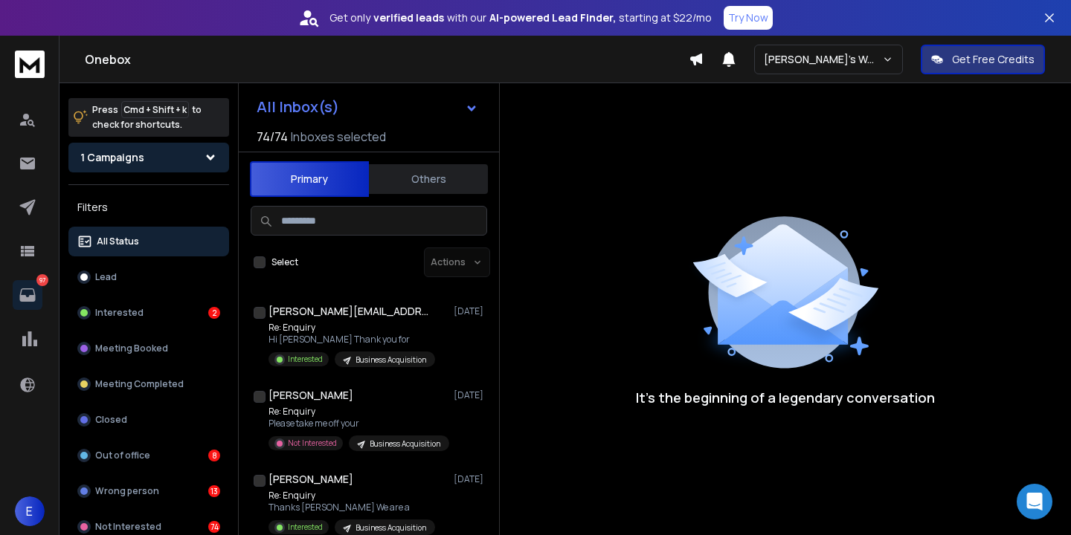
click at [198, 159] on button "1 Campaigns" at bounding box center [148, 158] width 161 height 30
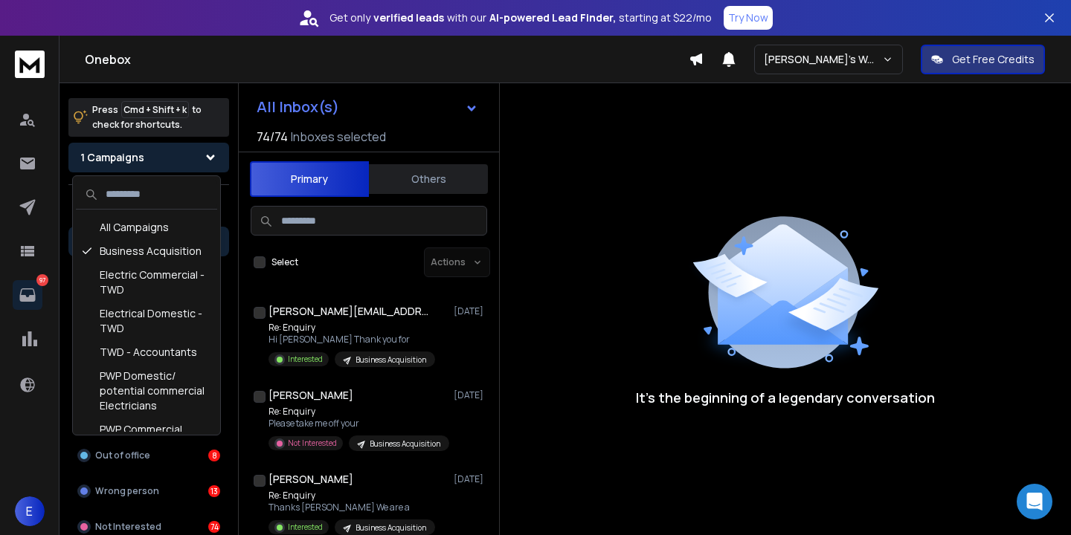
click at [204, 160] on icon at bounding box center [210, 157] width 13 height 13
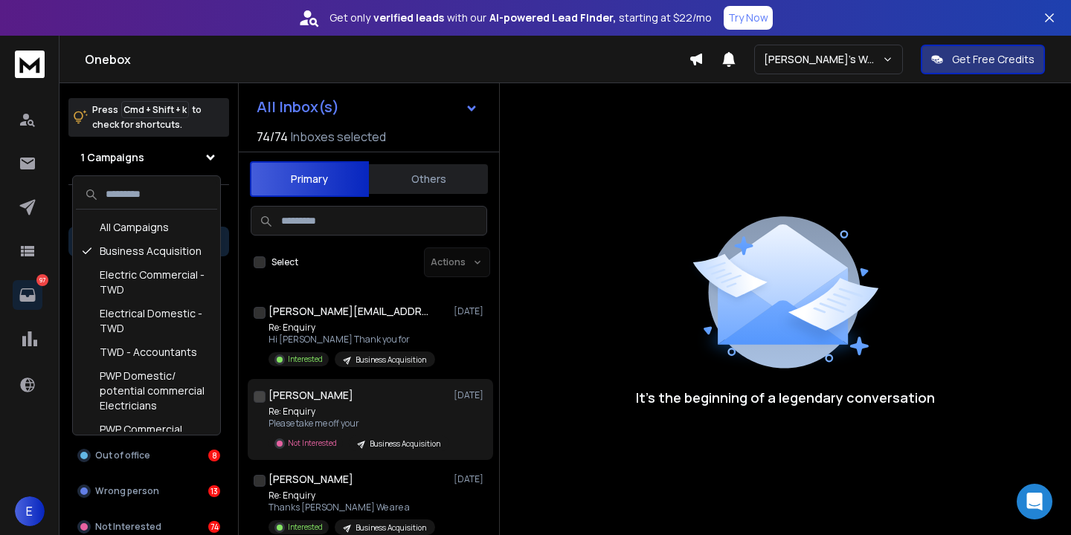
click at [447, 412] on div "Re: Enquiry Please take me off your Not Interested Business Acquisition" at bounding box center [358, 428] width 181 height 45
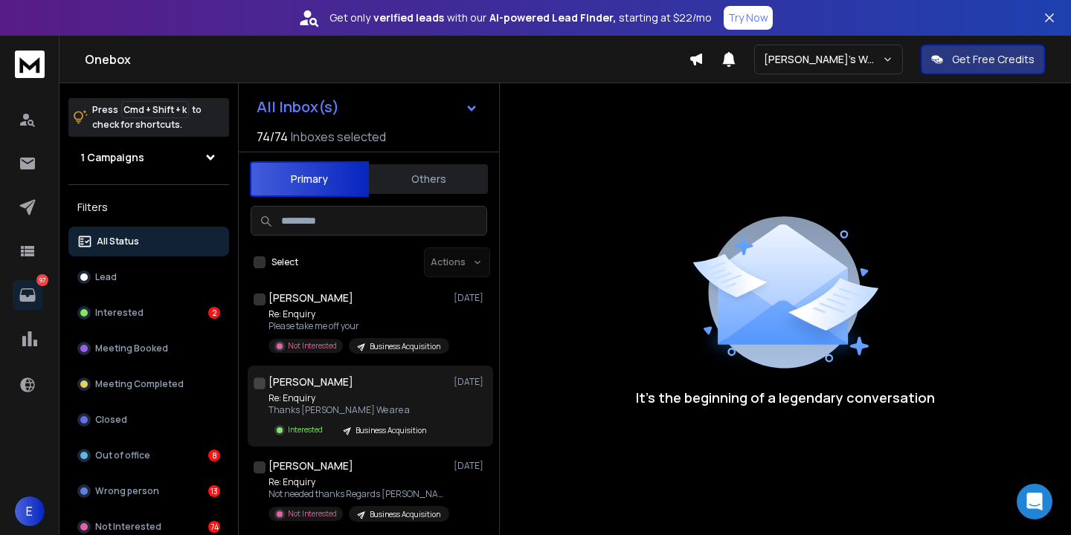
scroll to position [97, 0]
click at [403, 385] on div "Mark Olson 08 Sep" at bounding box center [377, 382] width 219 height 15
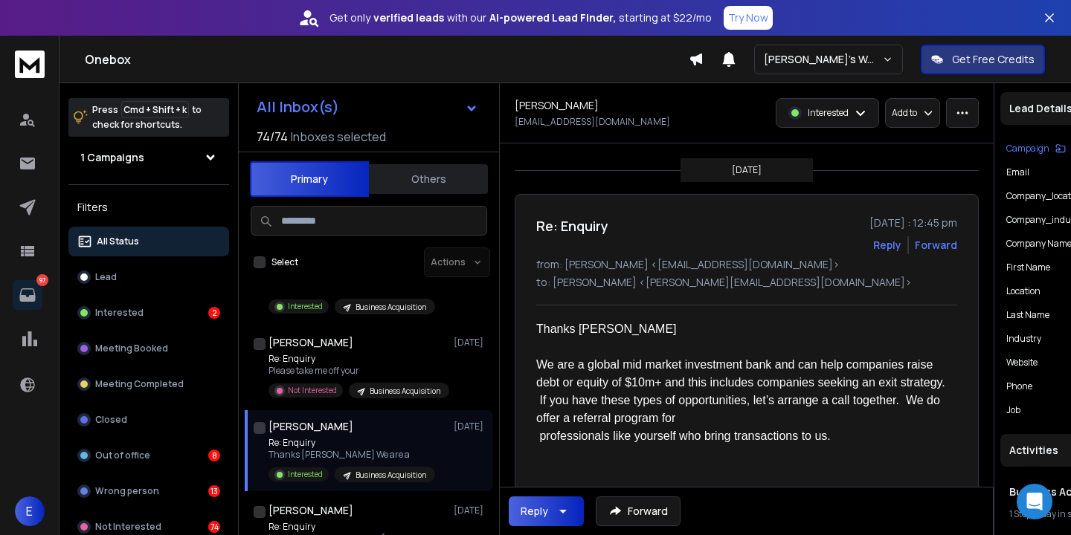
scroll to position [0, 0]
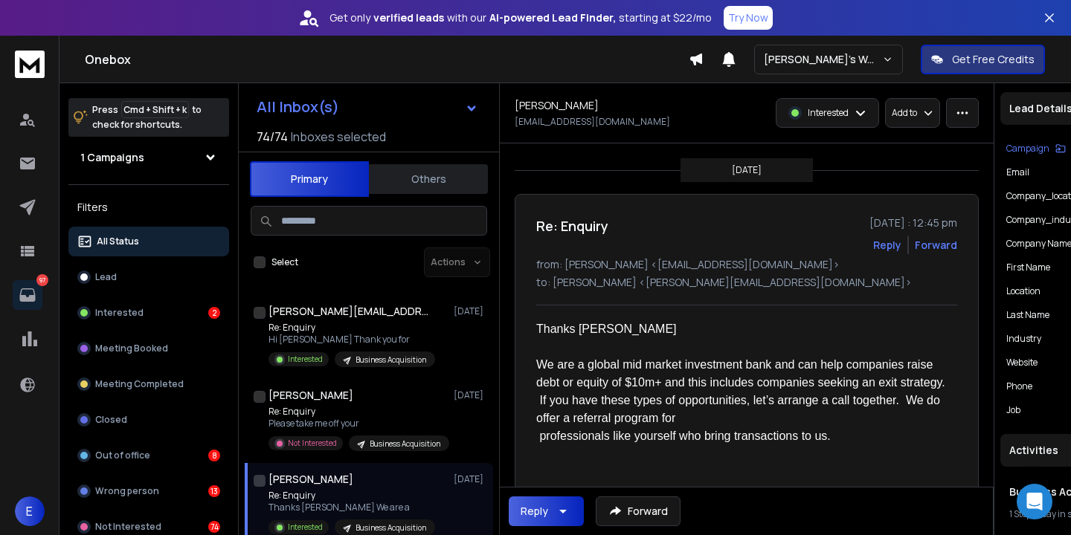
click at [396, 177] on button "Others" at bounding box center [428, 179] width 119 height 33
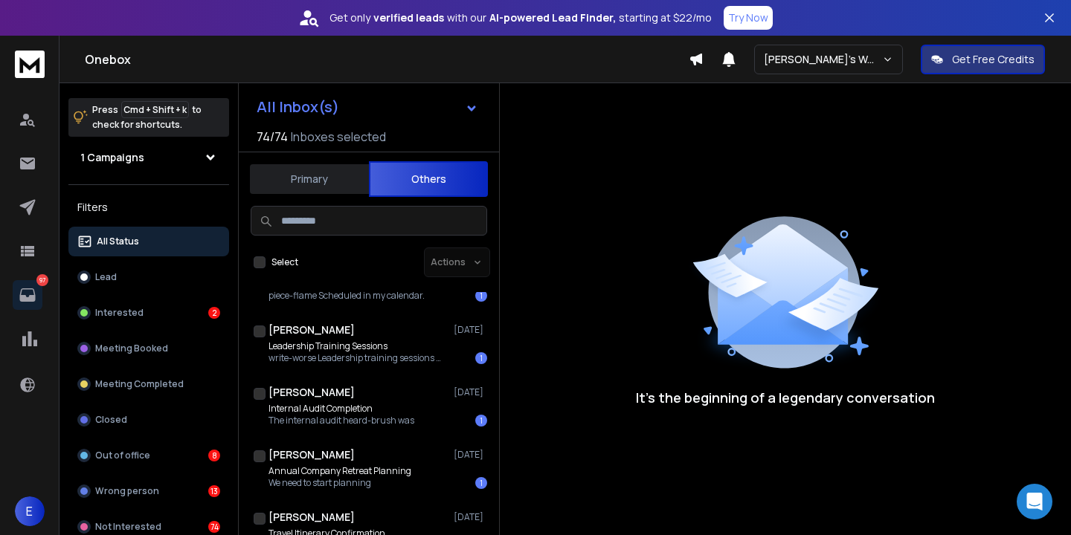
scroll to position [2884, 0]
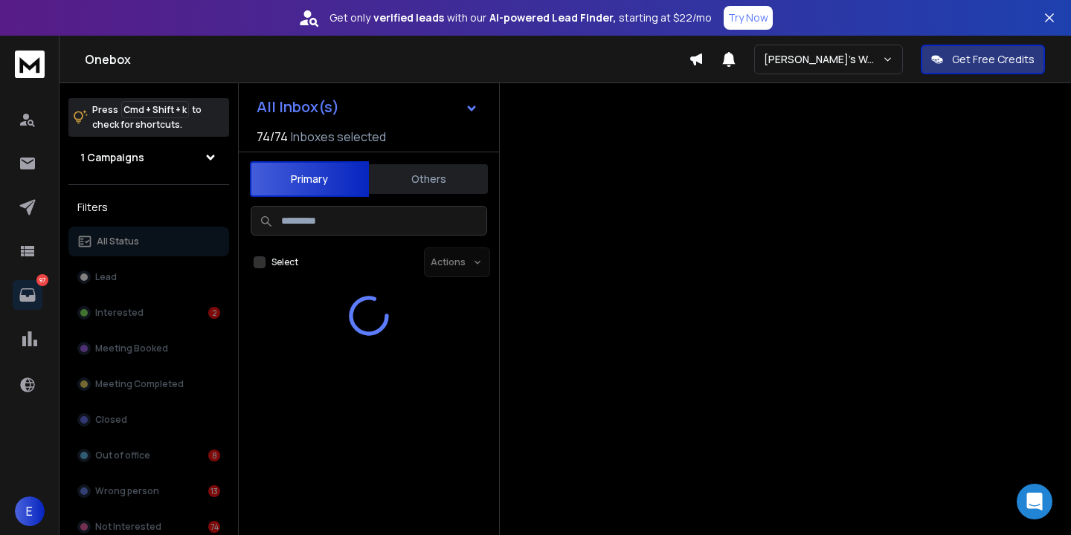
click at [331, 172] on button "Primary" at bounding box center [309, 179] width 119 height 36
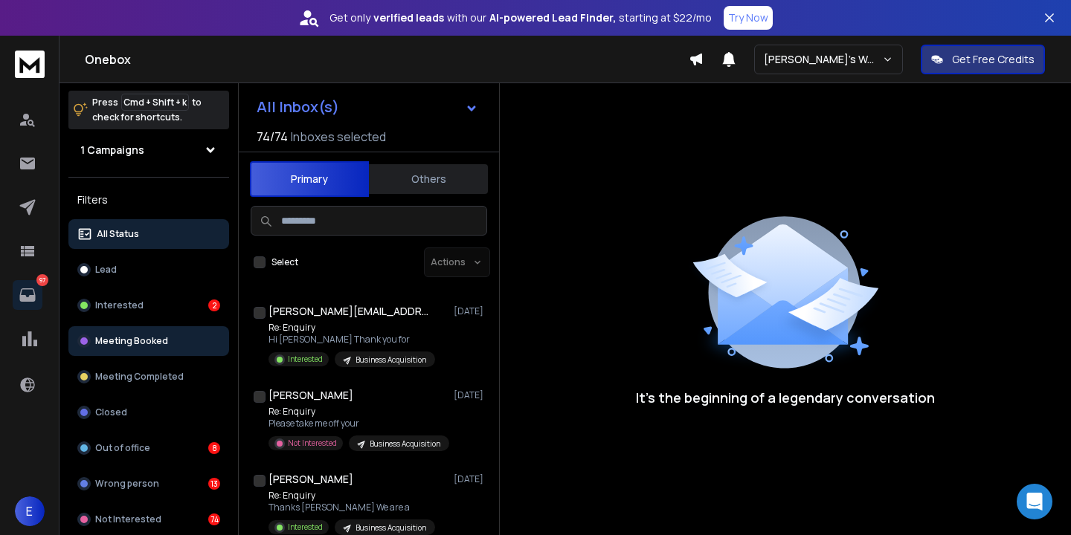
scroll to position [0, 0]
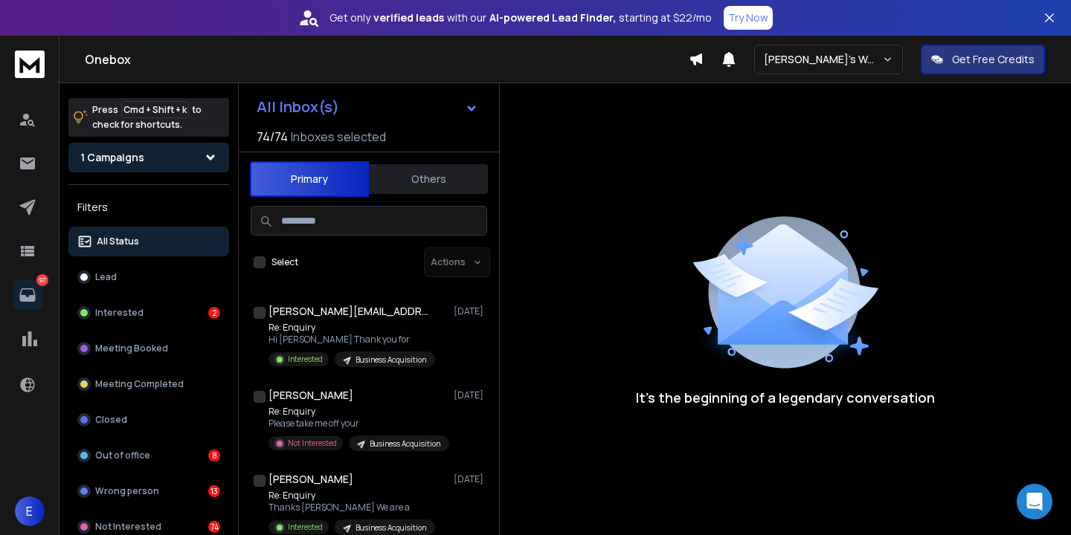
click at [204, 164] on icon at bounding box center [210, 157] width 13 height 13
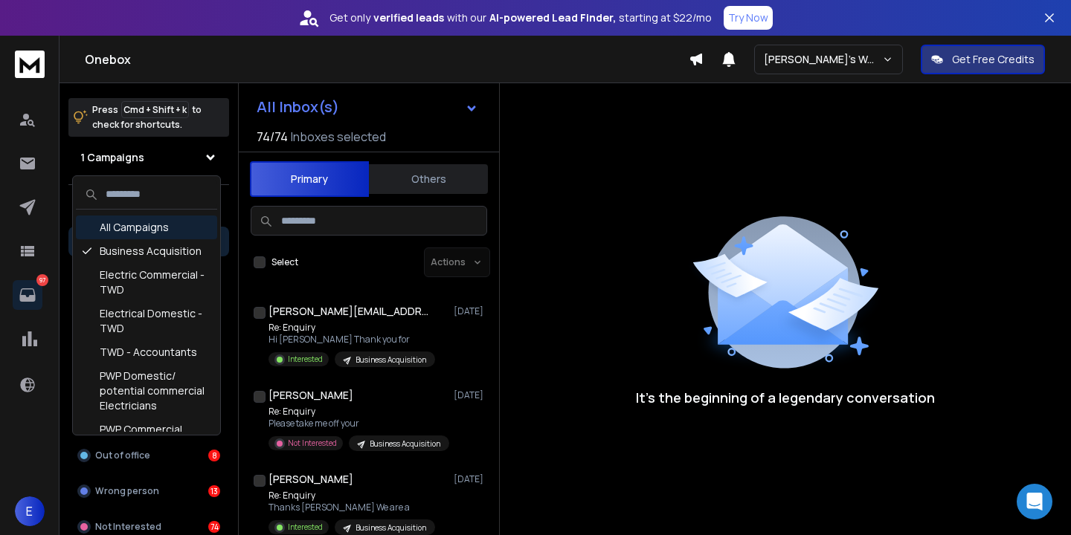
click at [159, 226] on div "All Campaigns" at bounding box center [146, 228] width 141 height 24
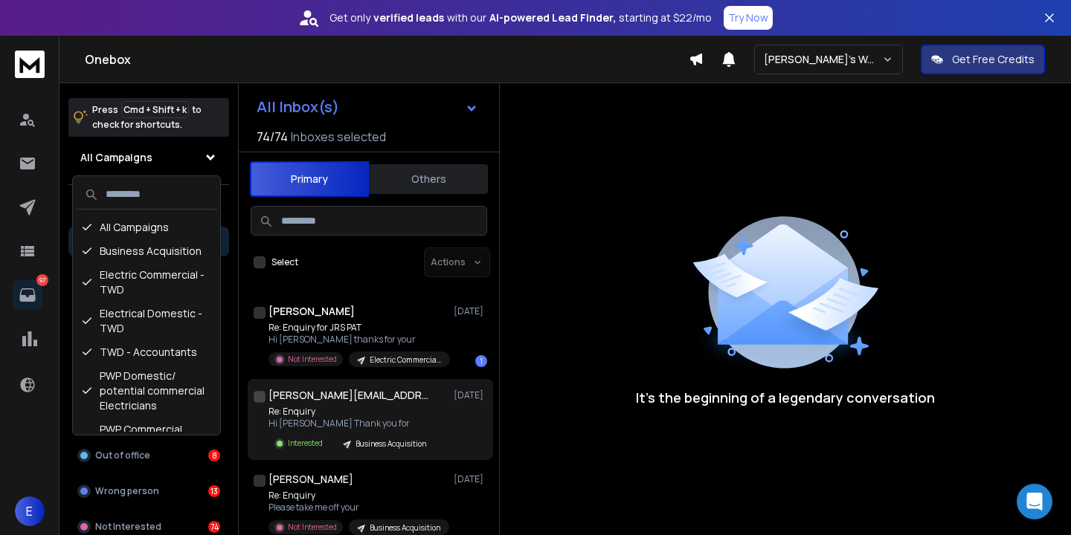
click at [440, 425] on div "Re: Enquiry Hi Daniella Thank you for Interested Business Acquisition" at bounding box center [377, 428] width 219 height 45
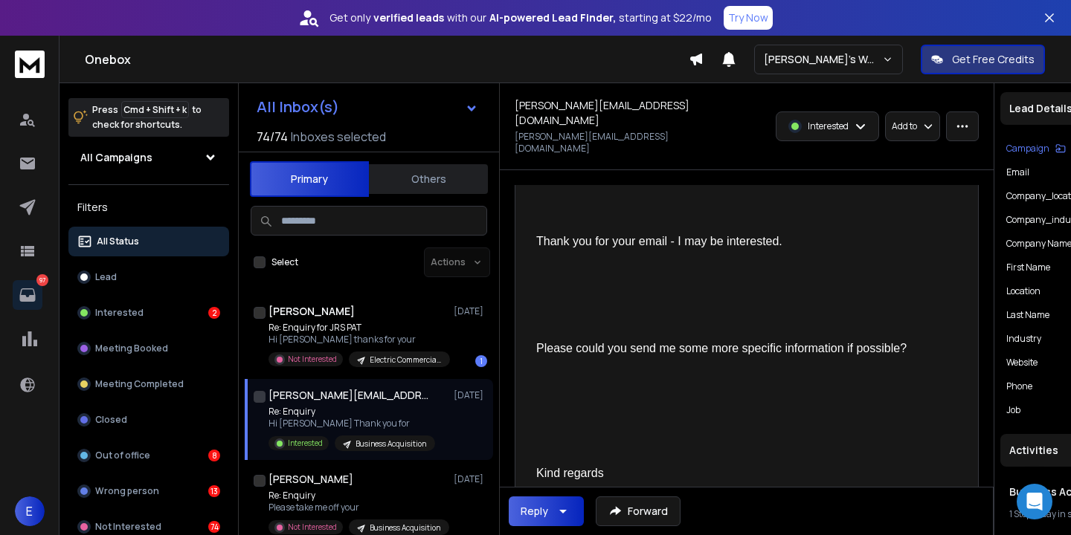
click at [42, 216] on div at bounding box center [30, 210] width 34 height 35
click at [33, 216] on icon at bounding box center [28, 207] width 18 height 18
